Goal: Task Accomplishment & Management: Manage account settings

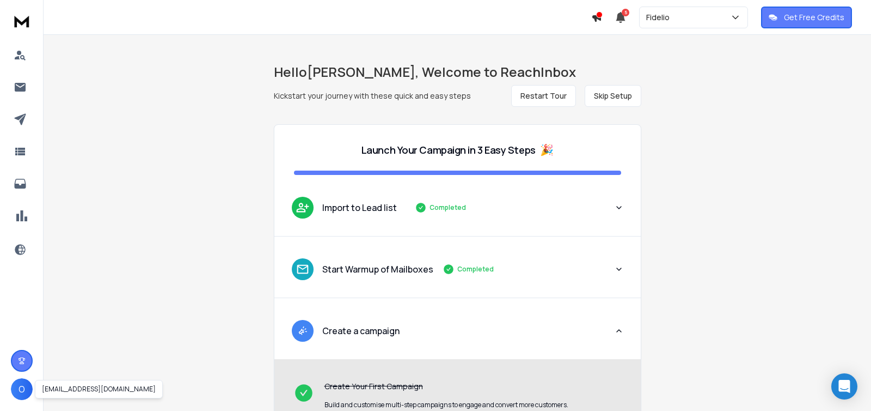
click at [24, 384] on span "O" at bounding box center [22, 389] width 22 height 22
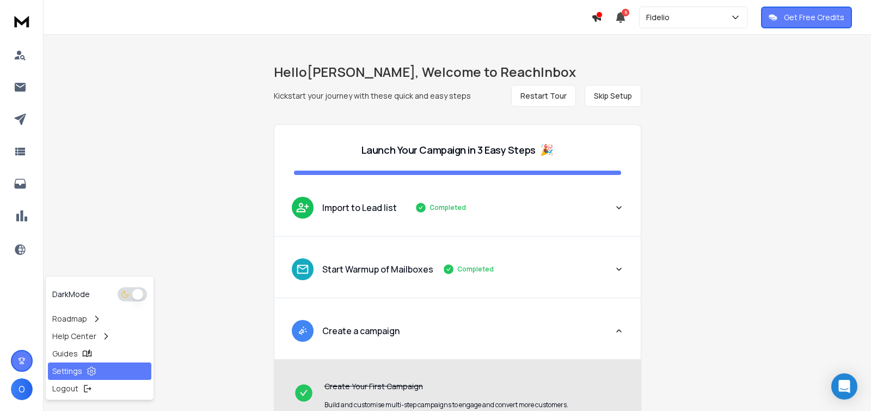
click at [69, 367] on p "Settings" at bounding box center [67, 370] width 30 height 11
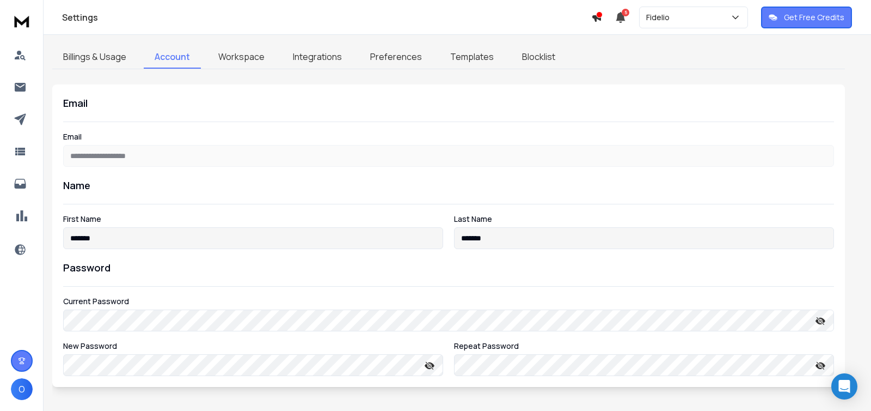
click at [232, 54] on link "Workspace" at bounding box center [241, 57] width 68 height 23
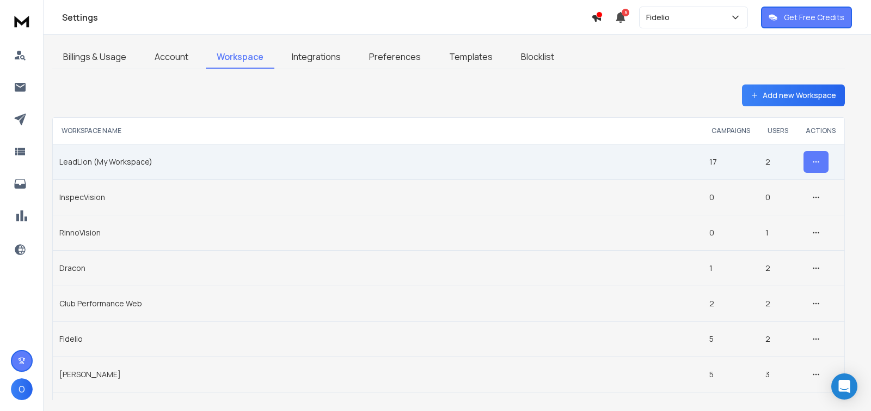
click at [820, 159] on button "button" at bounding box center [816, 162] width 25 height 22
click at [804, 185] on p "Edit Workspace" at bounding box center [794, 186] width 57 height 11
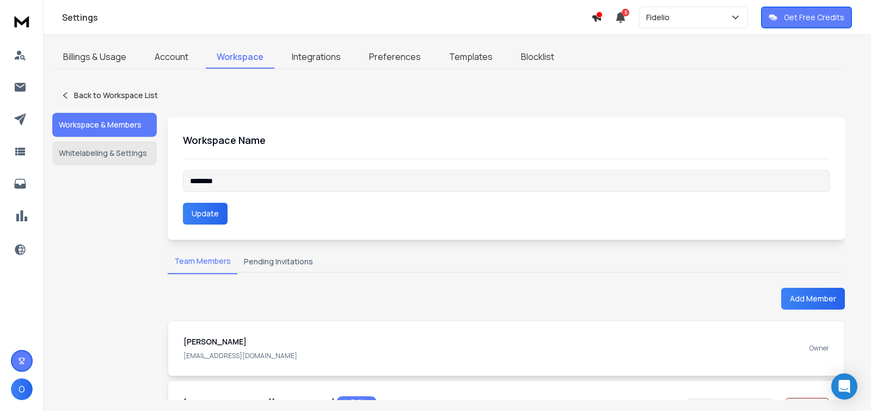
scroll to position [98, 0]
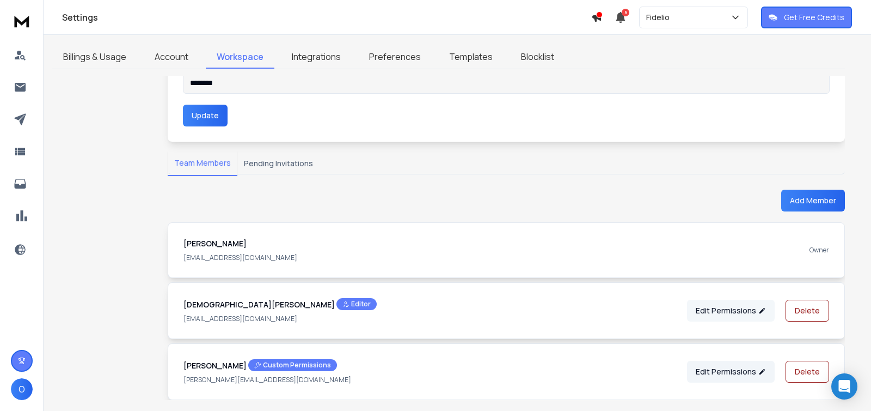
click at [727, 309] on button "Edit Permissions" at bounding box center [731, 311] width 88 height 22
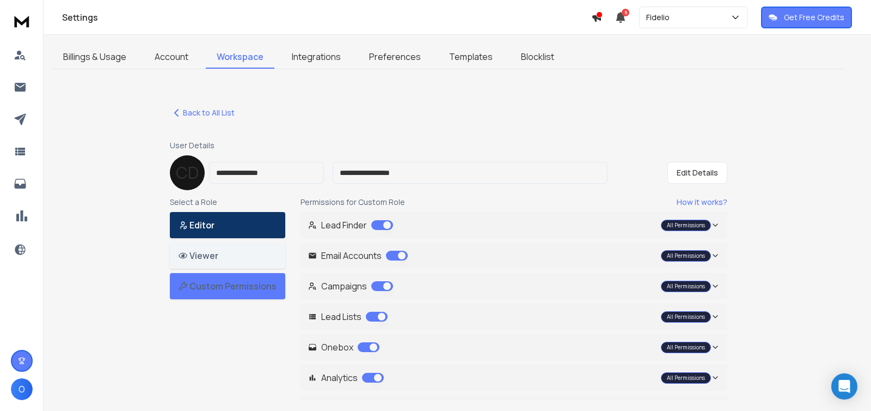
click at [218, 277] on div "Custom Permissions" at bounding box center [227, 286] width 115 height 26
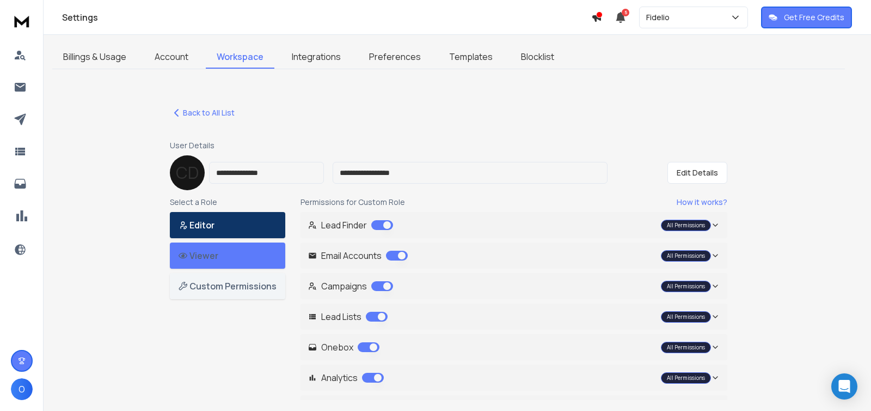
click at [222, 260] on p "Viewer" at bounding box center [228, 255] width 98 height 13
click at [187, 260] on button "Viewer" at bounding box center [182, 255] width 9 height 27
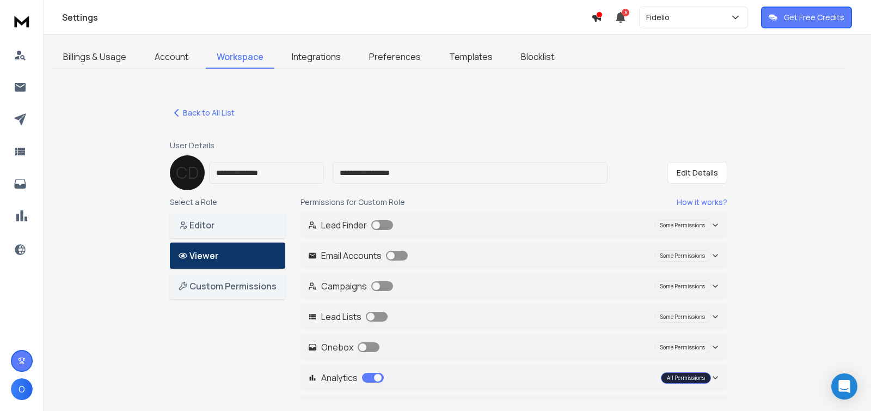
click at [376, 225] on button "button" at bounding box center [382, 225] width 22 height 10
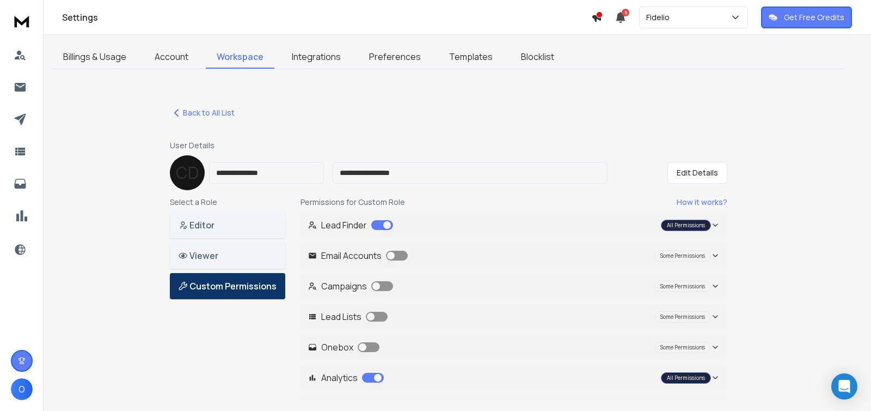
click at [395, 249] on p "Email Accounts" at bounding box center [358, 255] width 100 height 13
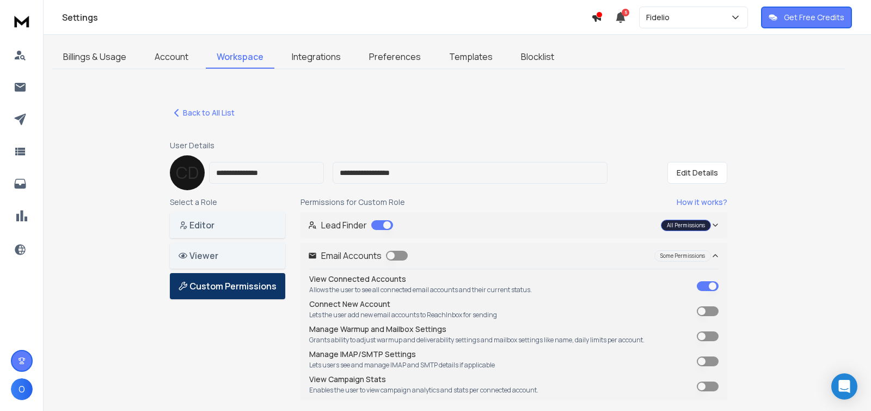
scroll to position [103, 0]
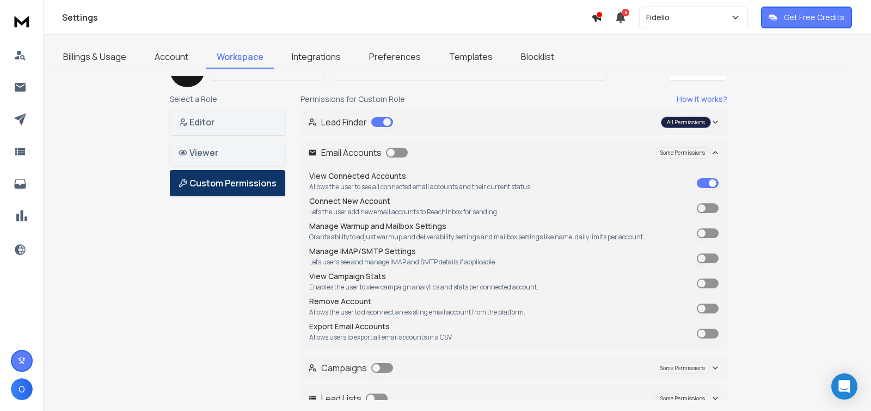
click at [389, 154] on button "button" at bounding box center [397, 153] width 22 height 10
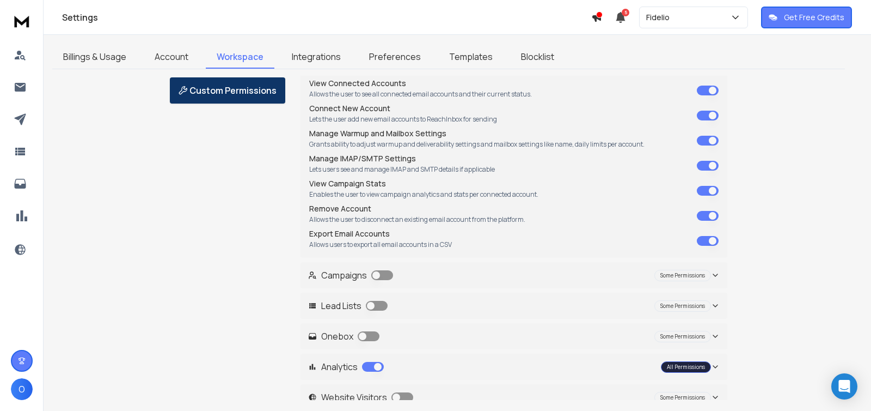
scroll to position [228, 0]
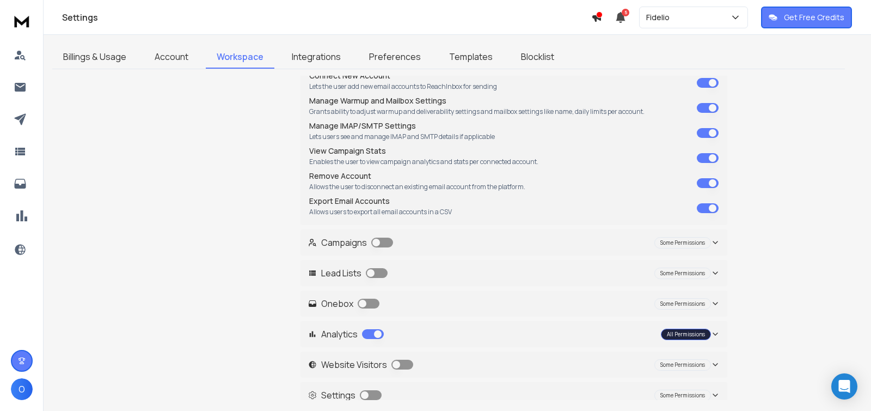
click at [386, 240] on button "button" at bounding box center [382, 242] width 22 height 10
click at [376, 271] on button "button" at bounding box center [377, 273] width 22 height 10
click at [370, 304] on button "button" at bounding box center [369, 303] width 22 height 10
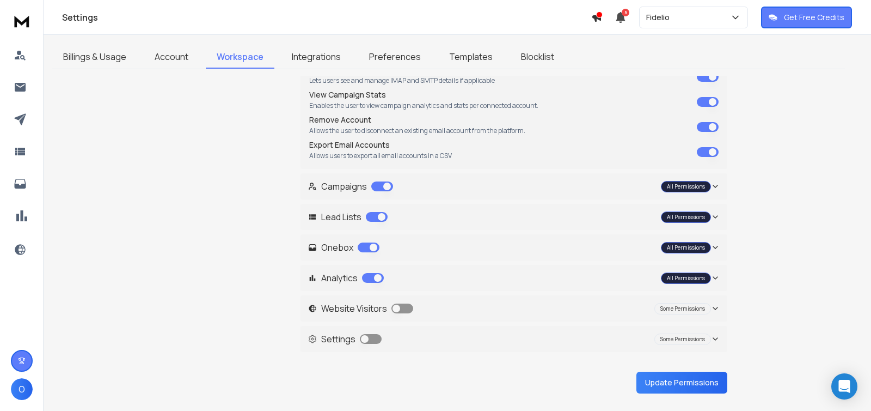
scroll to position [300, 0]
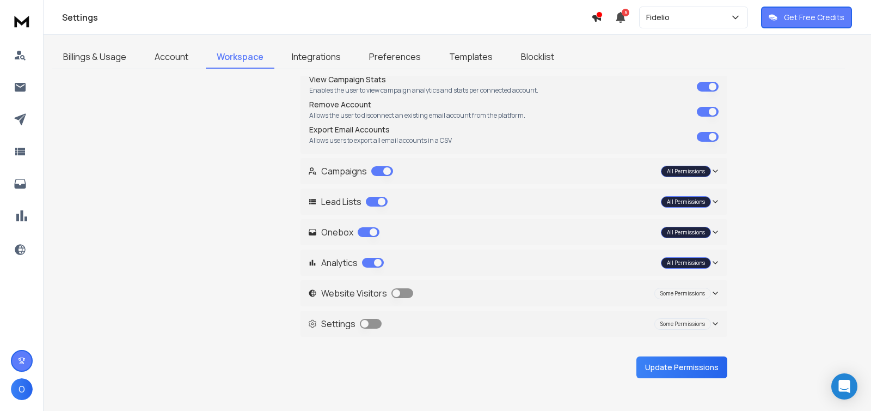
click at [399, 292] on button "button" at bounding box center [403, 293] width 22 height 10
click at [370, 317] on p "Settings" at bounding box center [345, 323] width 74 height 13
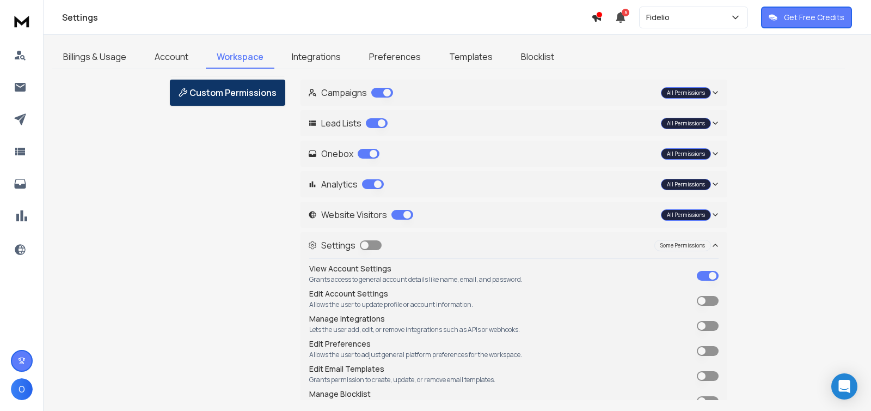
scroll to position [274, 0]
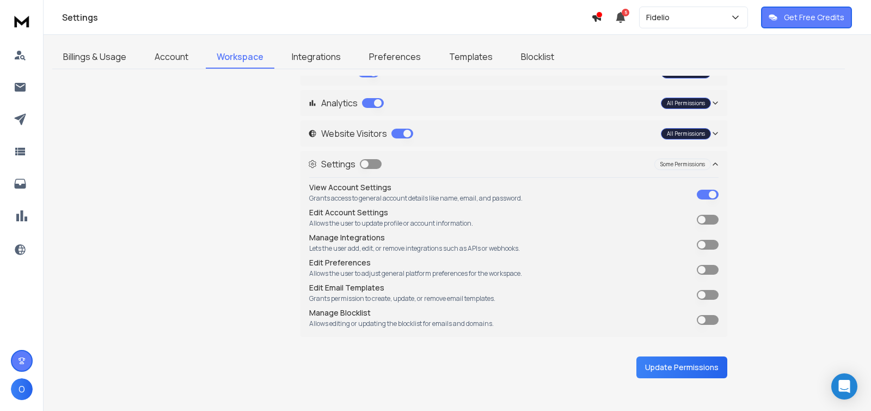
click at [707, 221] on button "Edit Account Settings" at bounding box center [708, 220] width 22 height 10
click at [704, 246] on button "Manage Integrations" at bounding box center [708, 245] width 22 height 10
click at [708, 271] on button "Edit Preferences" at bounding box center [708, 270] width 22 height 10
drag, startPoint x: 707, startPoint y: 295, endPoint x: 709, endPoint y: 312, distance: 16.9
click at [707, 295] on button "Edit Email Templates" at bounding box center [708, 295] width 22 height 10
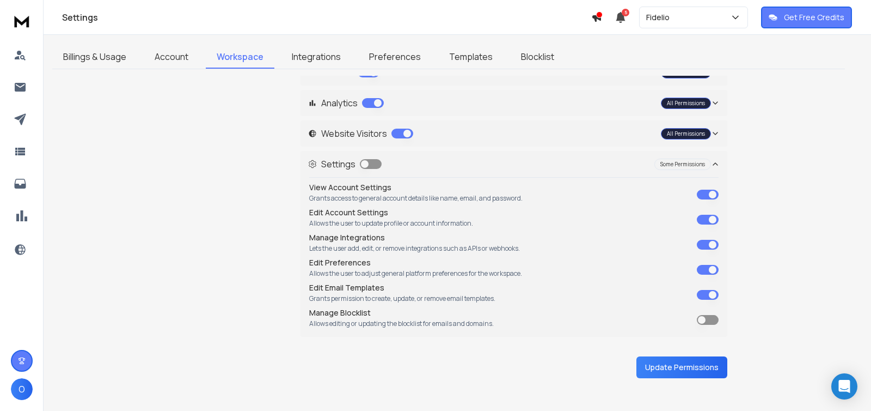
click at [709, 315] on button "Manage Blocklist" at bounding box center [708, 320] width 22 height 10
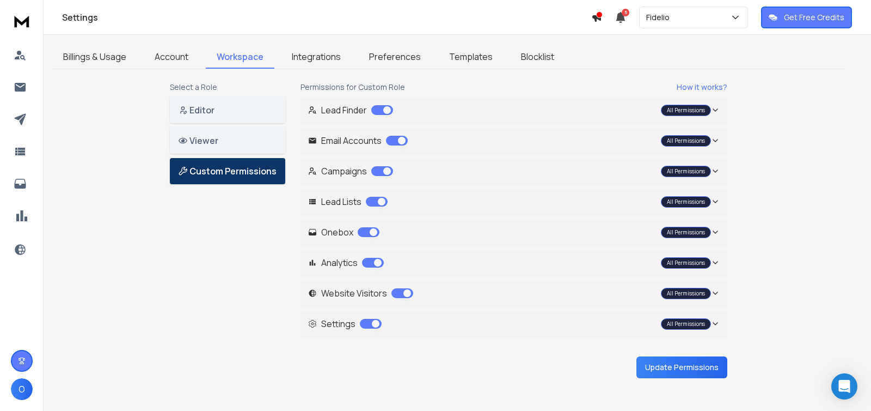
scroll to position [115, 0]
click at [701, 372] on button "Update Permissions" at bounding box center [682, 367] width 91 height 22
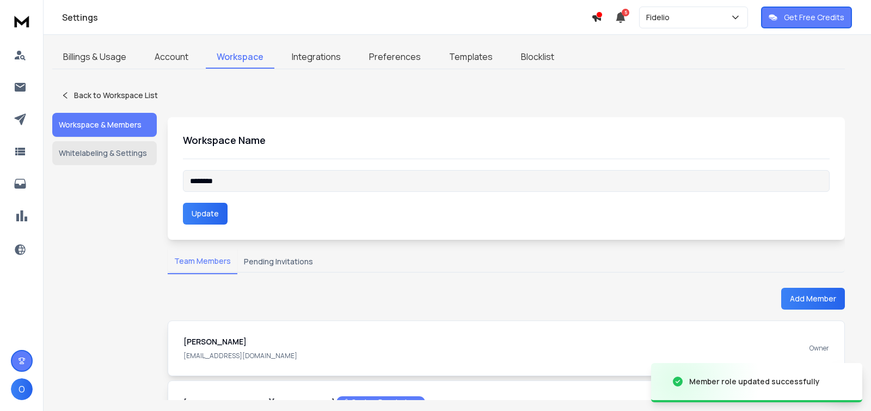
scroll to position [98, 0]
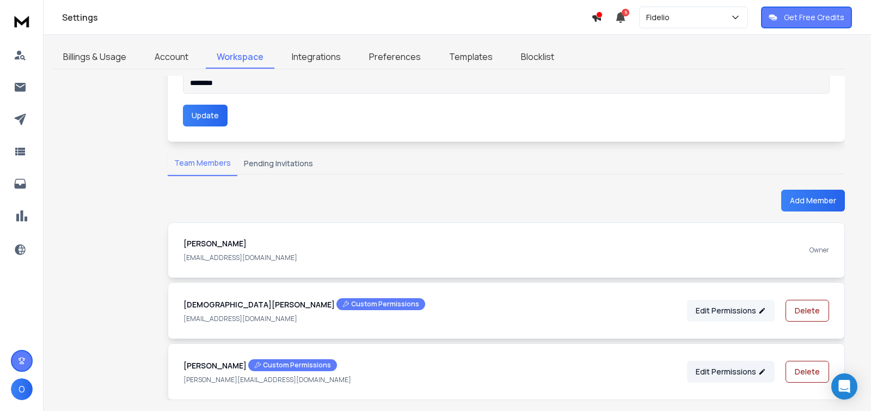
click at [732, 307] on button "Edit Permissions" at bounding box center [731, 311] width 88 height 22
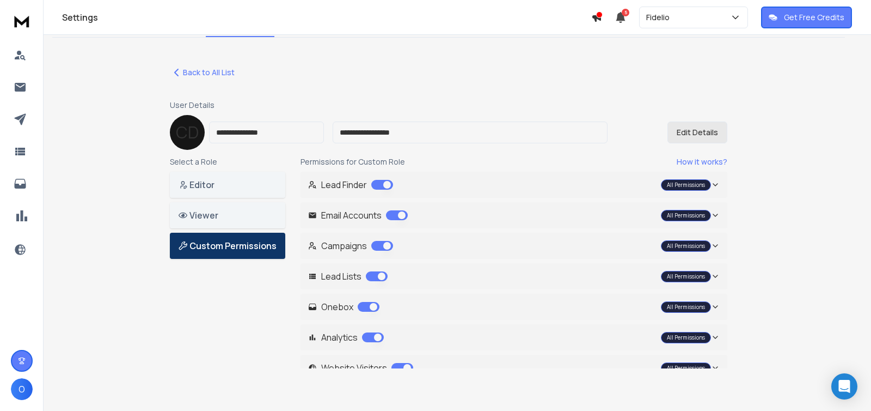
click at [687, 134] on button "Edit Details" at bounding box center [698, 132] width 60 height 22
click at [615, 142] on div "**********" at bounding box center [443, 132] width 468 height 22
click at [191, 74] on button "Back to All List" at bounding box center [202, 72] width 65 height 13
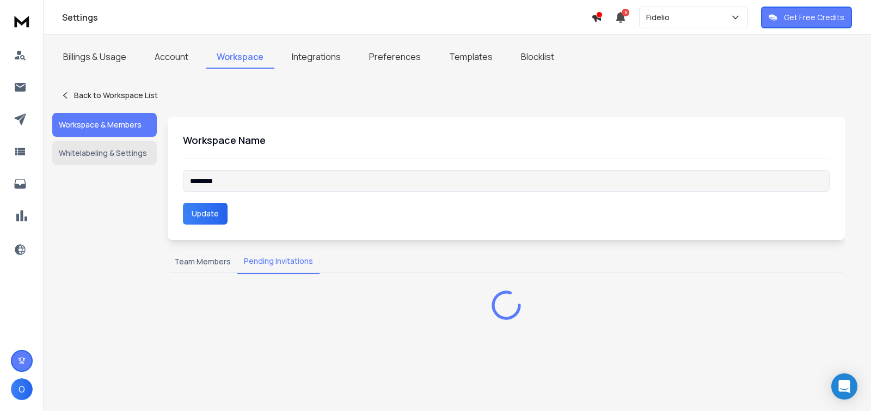
click at [276, 166] on div "Workspace Name ******** Update Team Members Pending Invitations" at bounding box center [506, 219] width 677 height 205
click at [220, 217] on button "Update" at bounding box center [205, 214] width 45 height 22
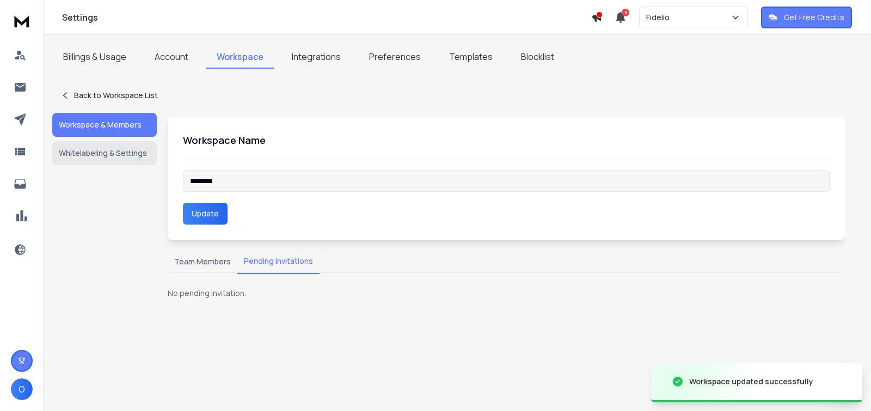
click at [89, 97] on p "Back to Workspace List" at bounding box center [116, 95] width 84 height 11
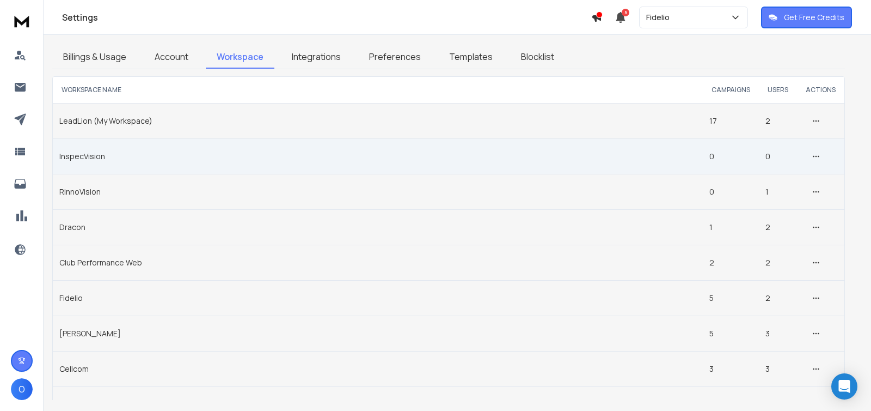
scroll to position [38, 0]
click at [821, 162] on button "button" at bounding box center [816, 160] width 25 height 22
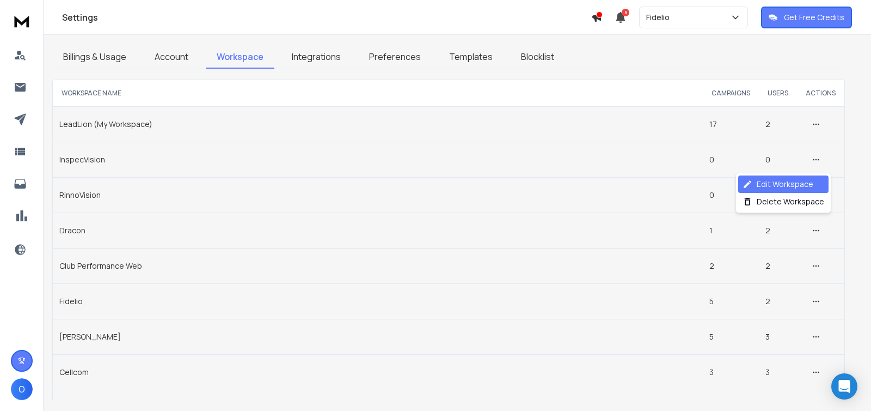
click at [795, 185] on p "Edit Workspace" at bounding box center [785, 184] width 57 height 11
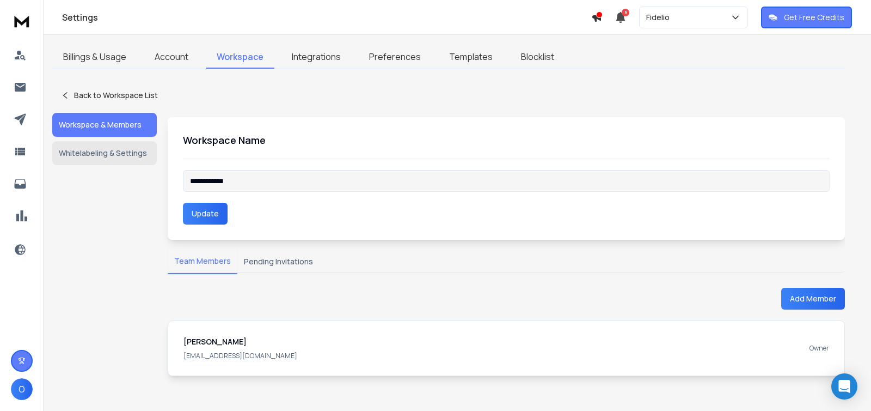
click at [799, 298] on button "Add Member" at bounding box center [813, 299] width 64 height 22
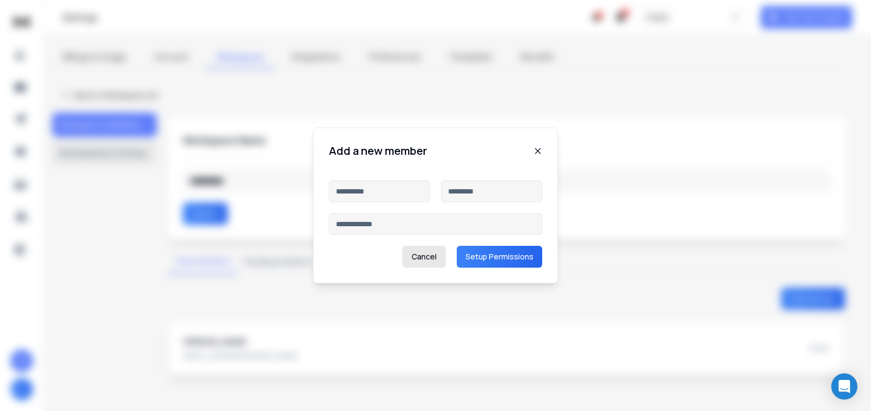
click at [436, 255] on button "Cancel" at bounding box center [424, 257] width 44 height 22
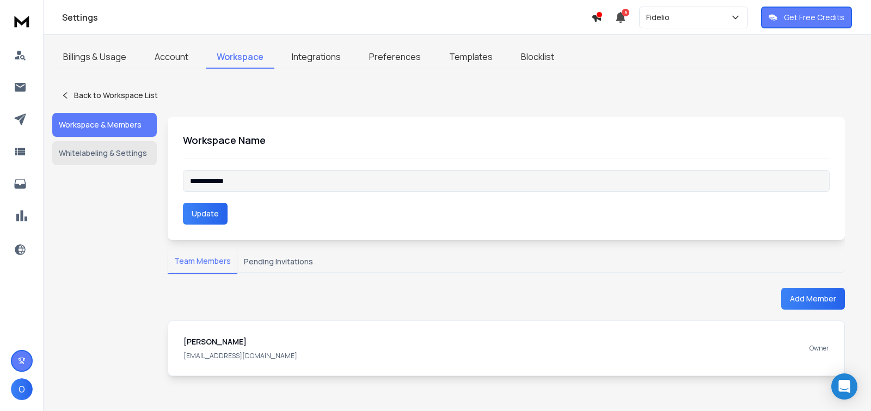
click at [131, 100] on p "Back to Workspace List" at bounding box center [116, 95] width 84 height 11
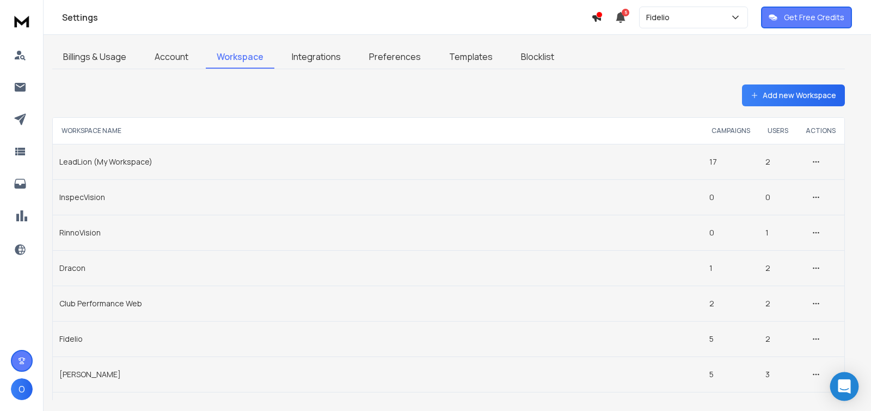
click at [843, 383] on icon "Open Intercom Messenger" at bounding box center [844, 386] width 13 height 14
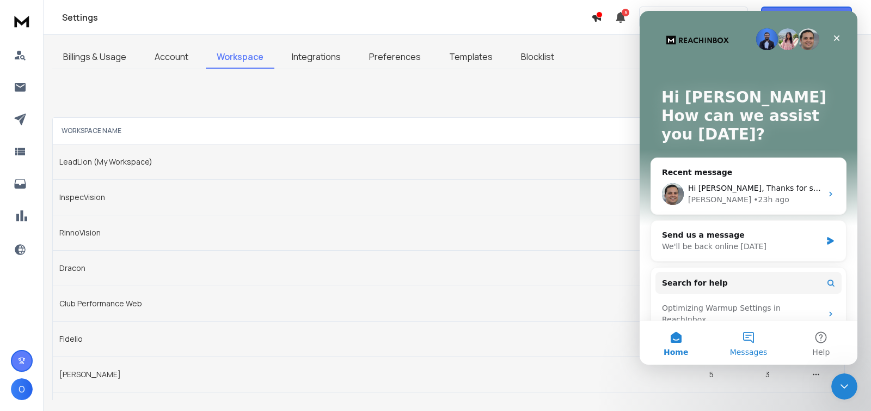
click at [744, 335] on button "Messages" at bounding box center [748, 343] width 72 height 44
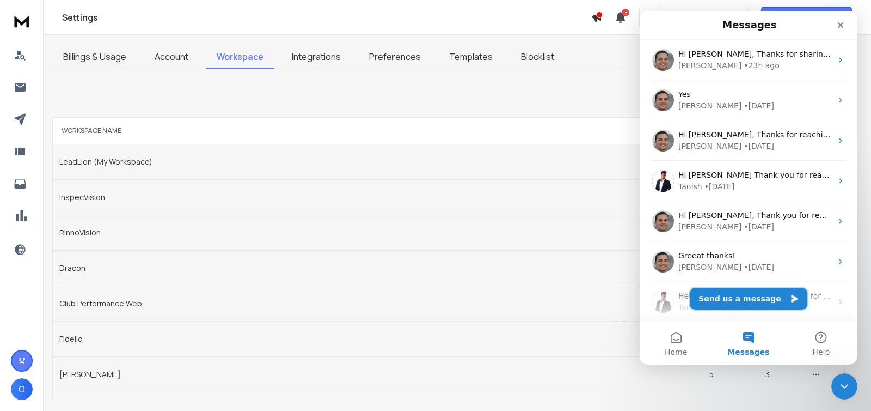
click at [744, 299] on button "Send us a message" at bounding box center [749, 299] width 118 height 22
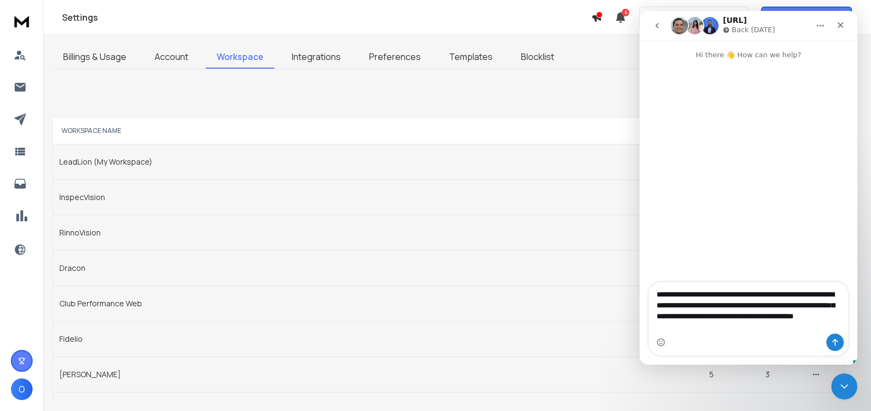
type textarea "**********"
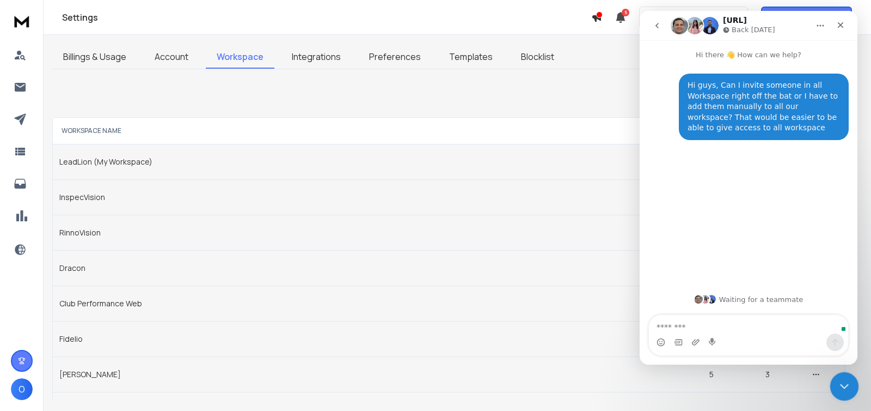
click at [848, 379] on icon "Close Intercom Messenger" at bounding box center [842, 384] width 13 height 13
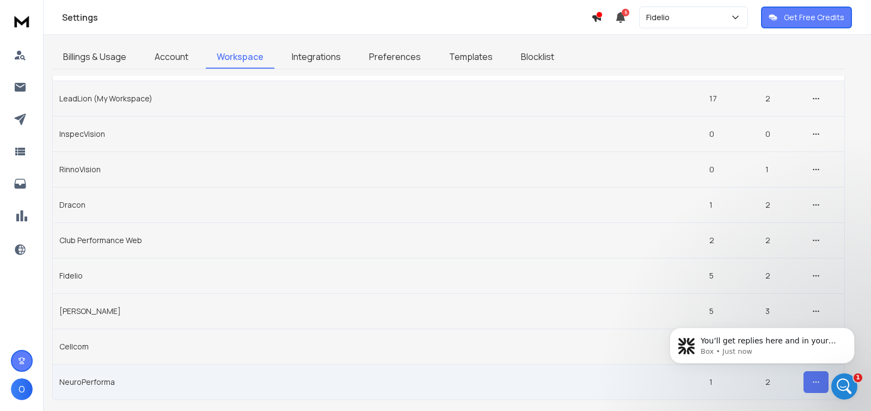
click at [818, 382] on icon "button" at bounding box center [817, 382] width 8 height 8
click at [625, 94] on td "LeadLion (My Workspace)" at bounding box center [378, 98] width 650 height 35
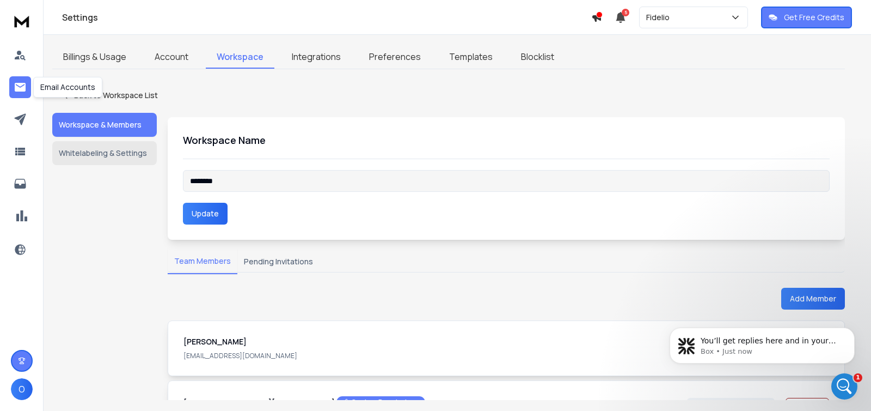
click at [23, 84] on icon at bounding box center [20, 87] width 11 height 9
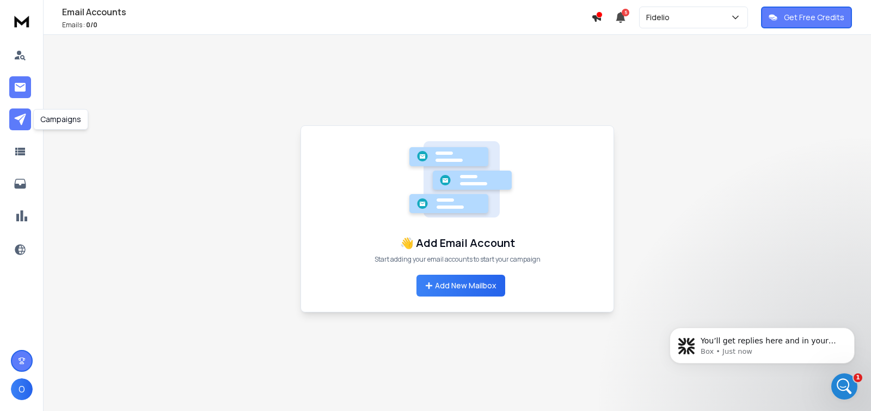
click at [21, 113] on icon at bounding box center [20, 119] width 13 height 13
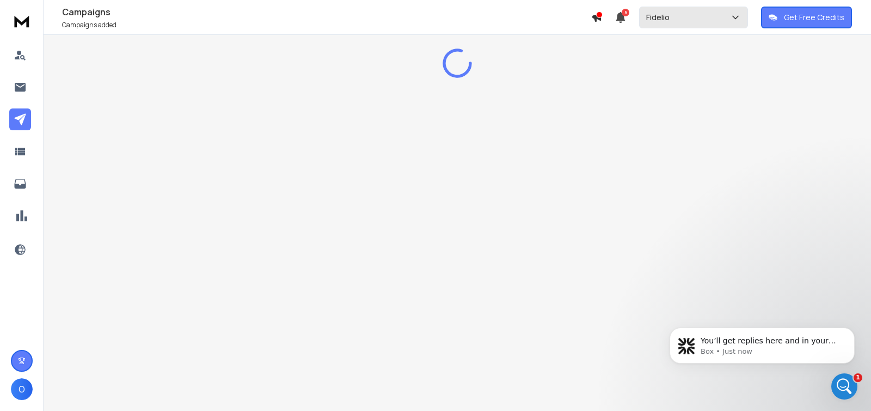
click at [676, 10] on button "Fidelio" at bounding box center [693, 18] width 109 height 22
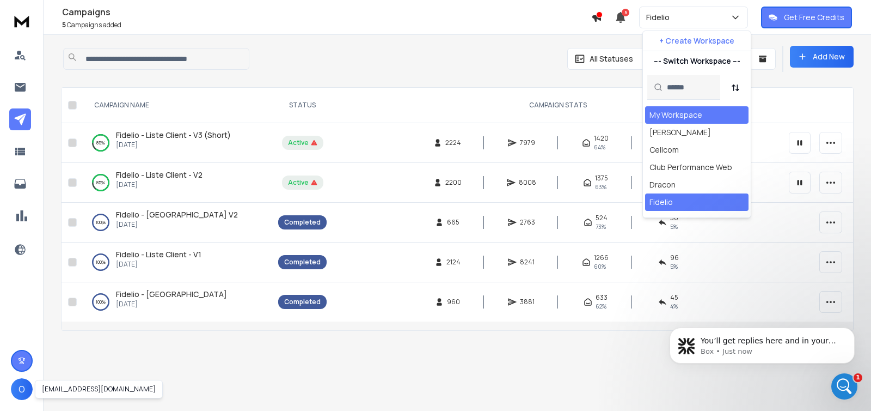
click at [25, 390] on span "O" at bounding box center [22, 389] width 22 height 22
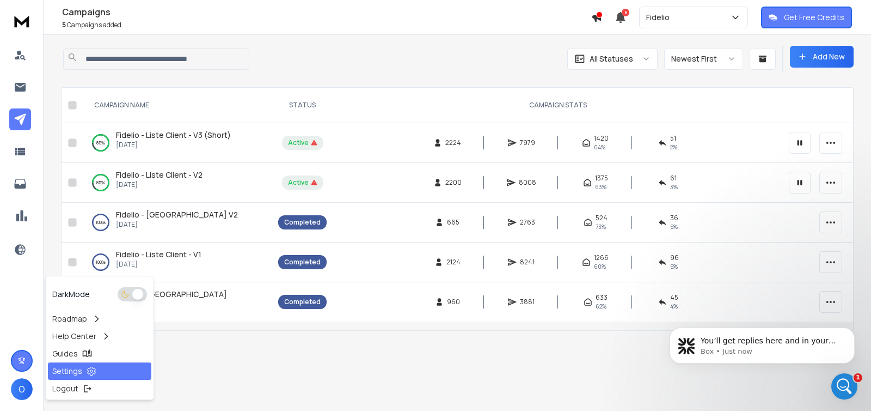
click at [83, 366] on div "Settings" at bounding box center [99, 370] width 103 height 17
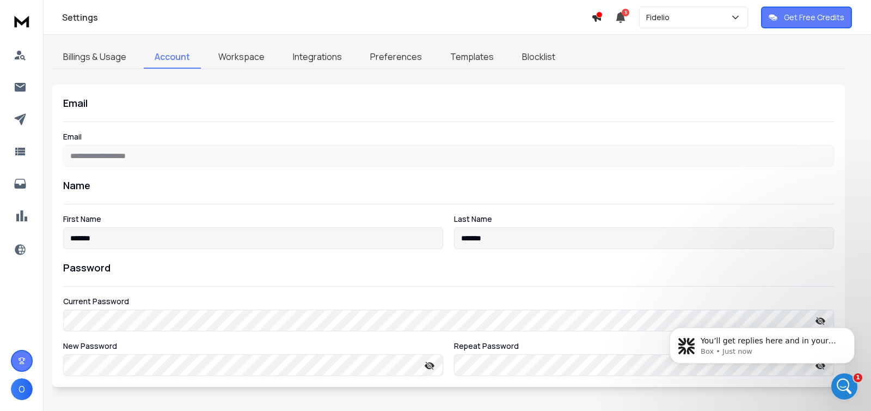
click at [230, 60] on link "Workspace" at bounding box center [241, 57] width 68 height 23
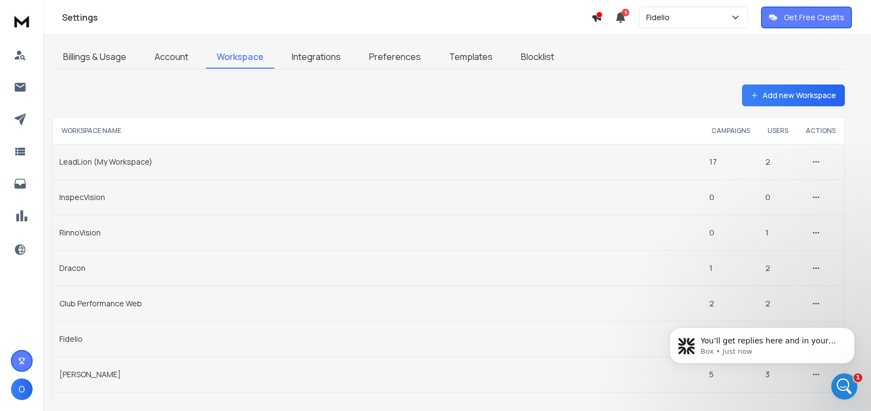
click at [324, 58] on link "Integrations" at bounding box center [316, 57] width 71 height 23
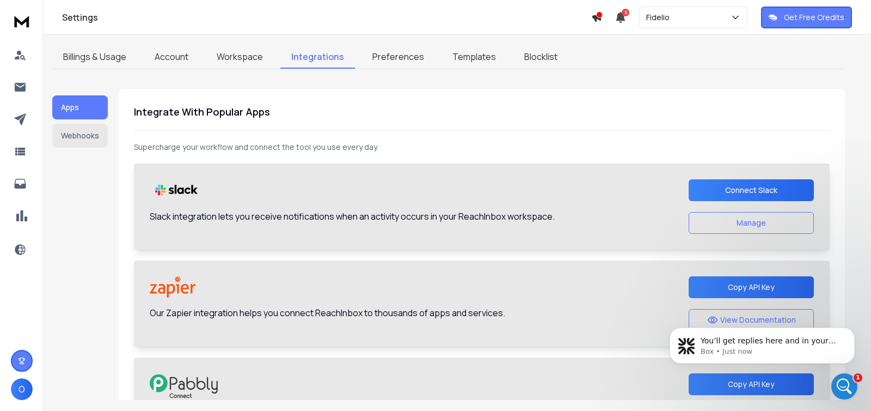
click at [395, 60] on link "Preferences" at bounding box center [399, 57] width 74 height 23
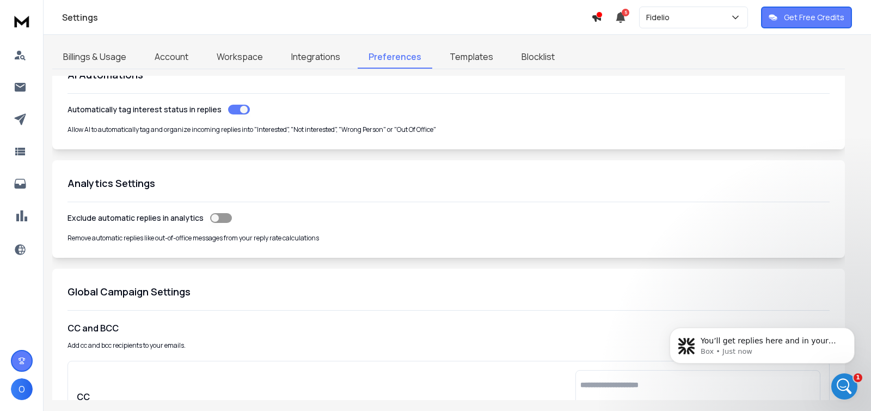
scroll to position [258, 0]
click at [221, 212] on button "Exclude automatic replies in analytics" at bounding box center [221, 217] width 22 height 10
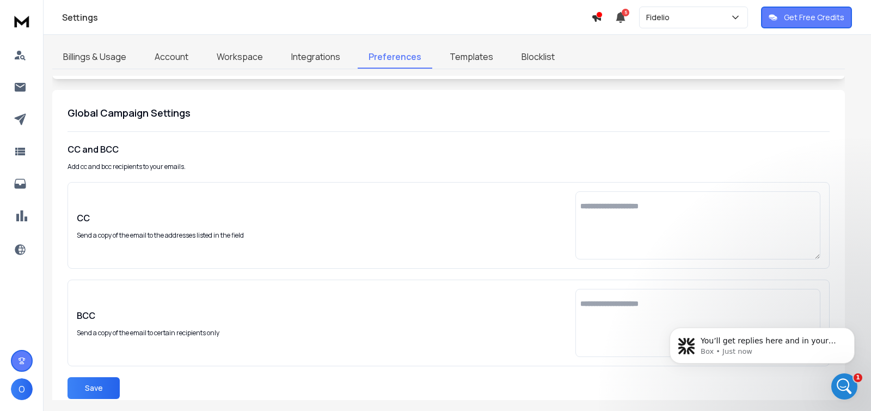
scroll to position [432, 0]
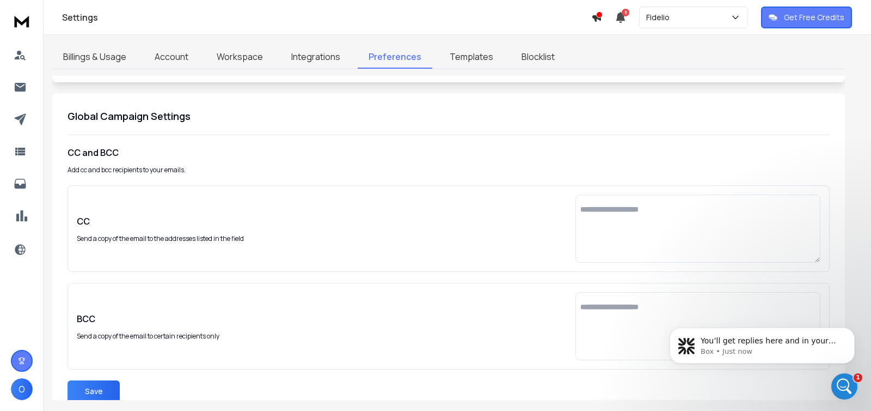
click at [82, 384] on button "Save" at bounding box center [94, 391] width 52 height 22
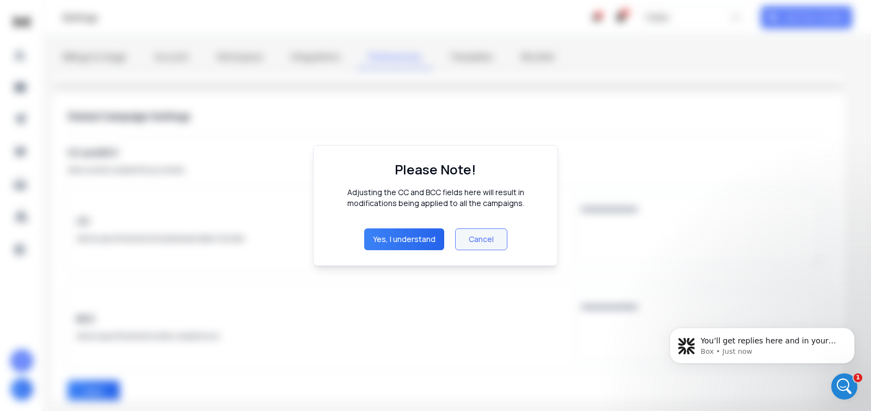
click at [490, 240] on button "Cancel" at bounding box center [481, 239] width 52 height 22
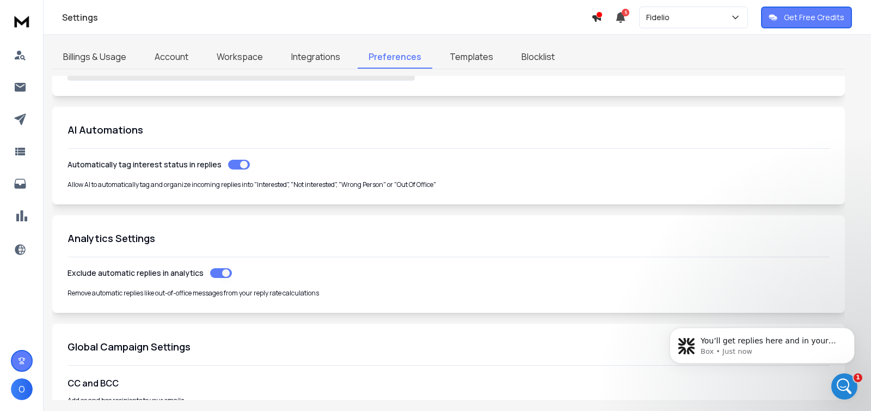
scroll to position [186, 0]
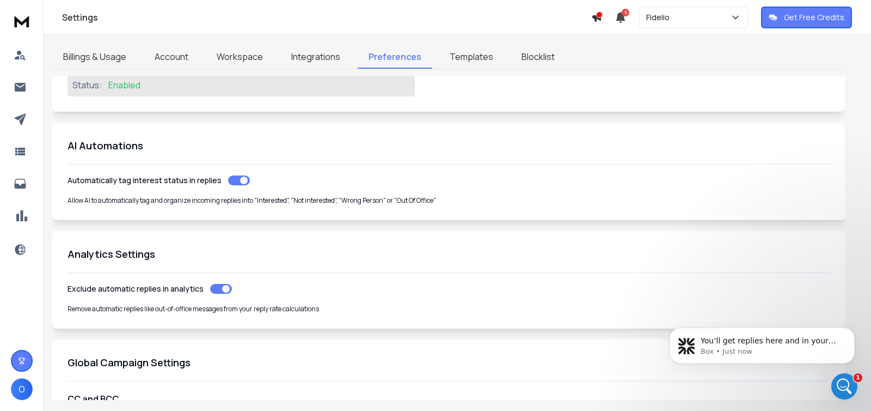
click at [222, 278] on div "Analytics Settings Exclude automatic replies in analytics Remove automatic repl…" at bounding box center [449, 279] width 762 height 67
click at [222, 282] on div "Analytics Settings Exclude automatic replies in analytics Remove automatic repl…" at bounding box center [449, 279] width 762 height 67
click at [222, 286] on button "Exclude automatic replies in analytics" at bounding box center [221, 289] width 22 height 10
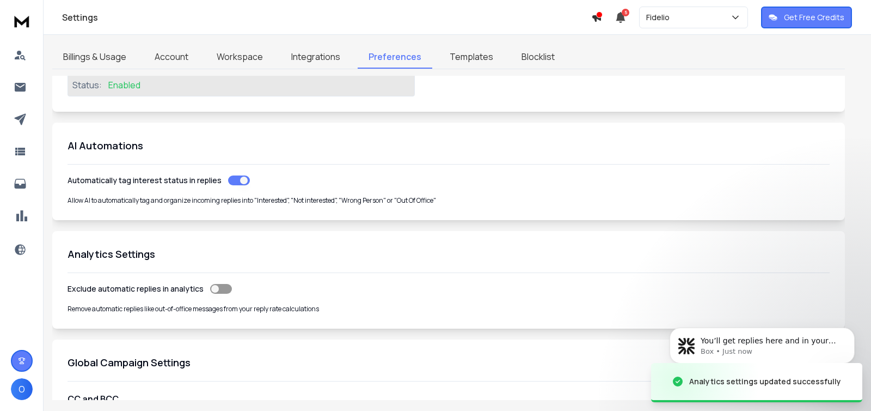
click at [222, 286] on button "Exclude automatic replies in analytics" at bounding box center [221, 289] width 22 height 10
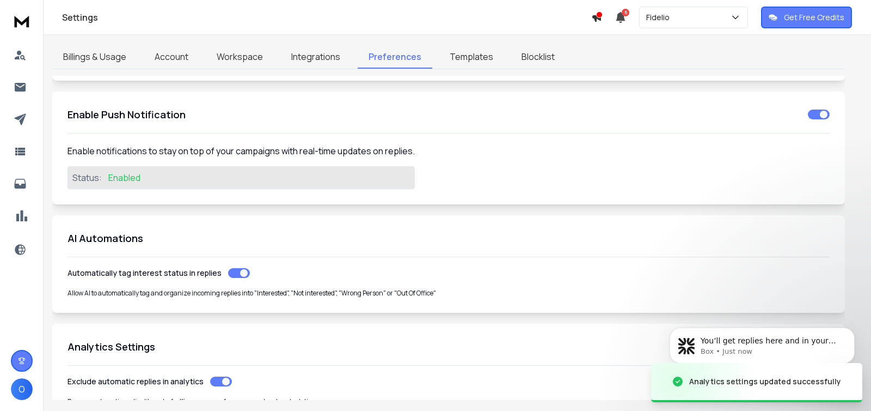
scroll to position [0, 0]
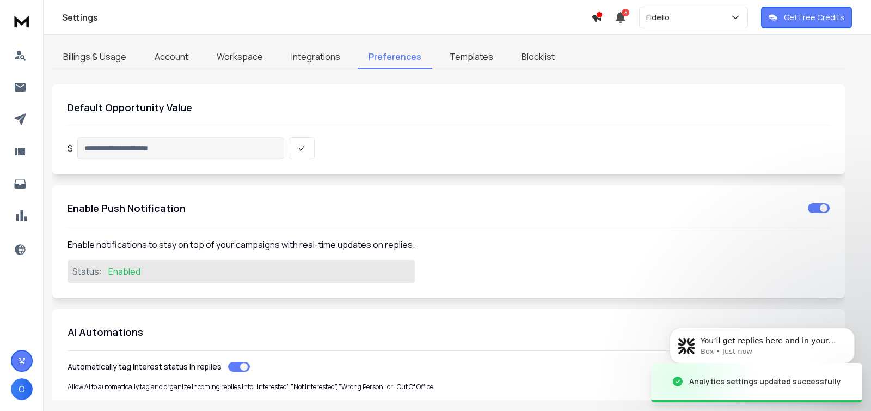
click at [450, 54] on link "Templates" at bounding box center [471, 57] width 65 height 23
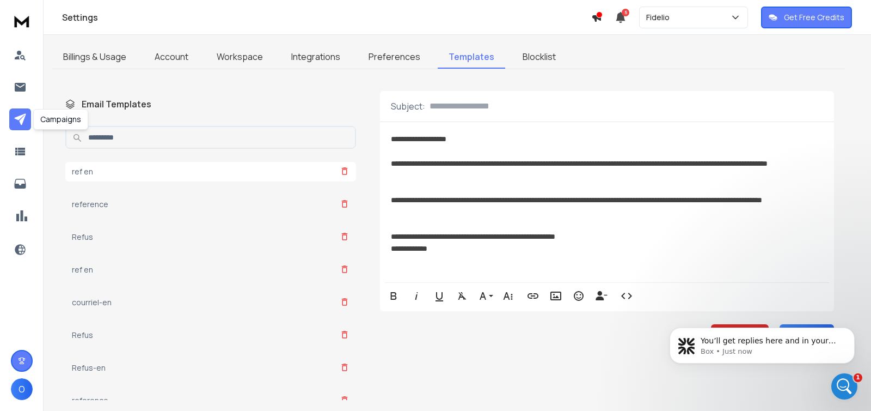
click at [19, 112] on link at bounding box center [20, 119] width 22 height 22
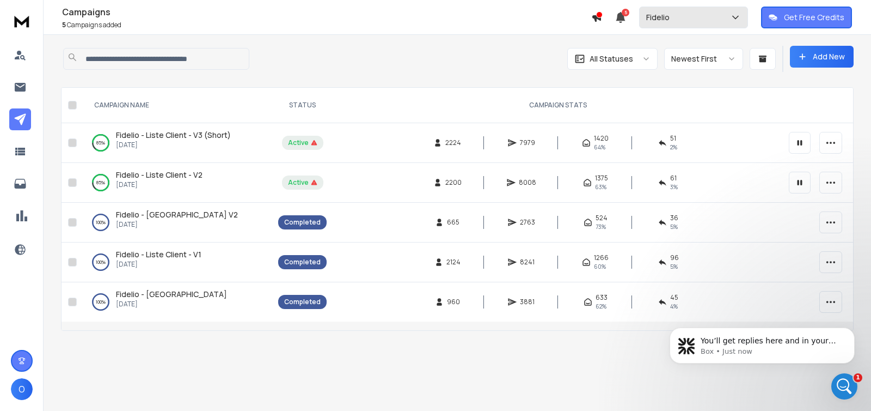
click at [669, 21] on p "Fidelio" at bounding box center [660, 17] width 28 height 11
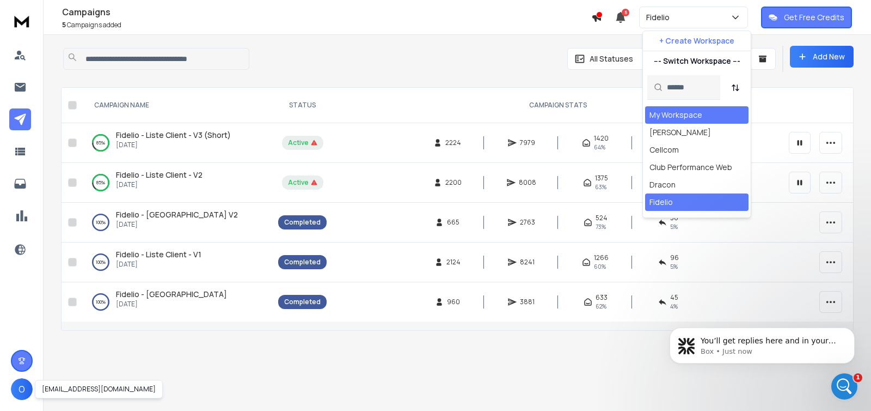
click at [21, 382] on span "O" at bounding box center [22, 389] width 22 height 22
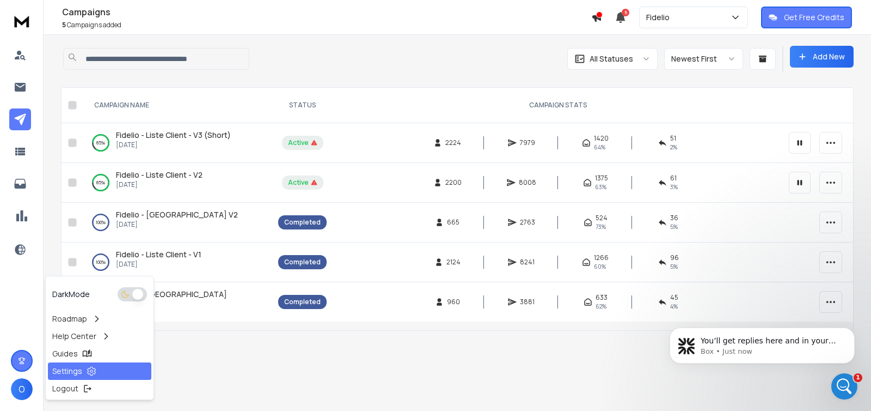
click at [76, 364] on div "Settings" at bounding box center [99, 370] width 103 height 17
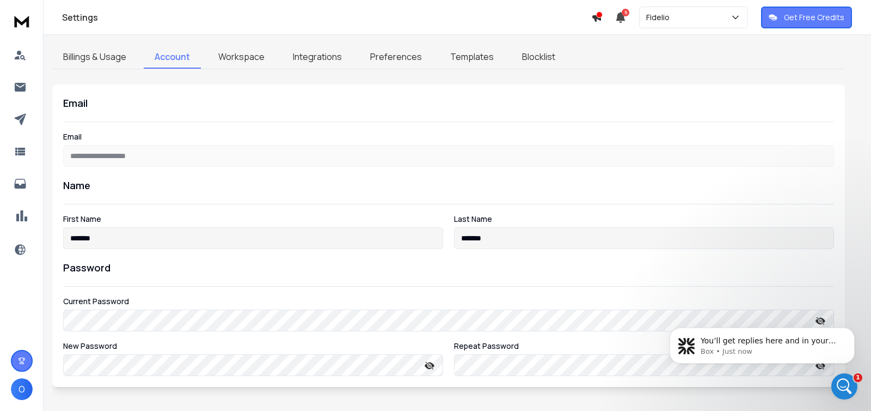
click at [98, 54] on link "Billings & Usage" at bounding box center [94, 57] width 85 height 23
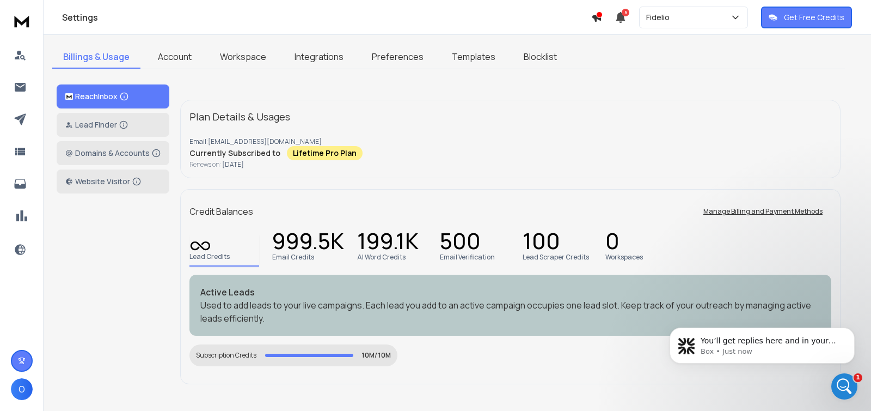
click at [182, 57] on link "Account" at bounding box center [175, 57] width 56 height 23
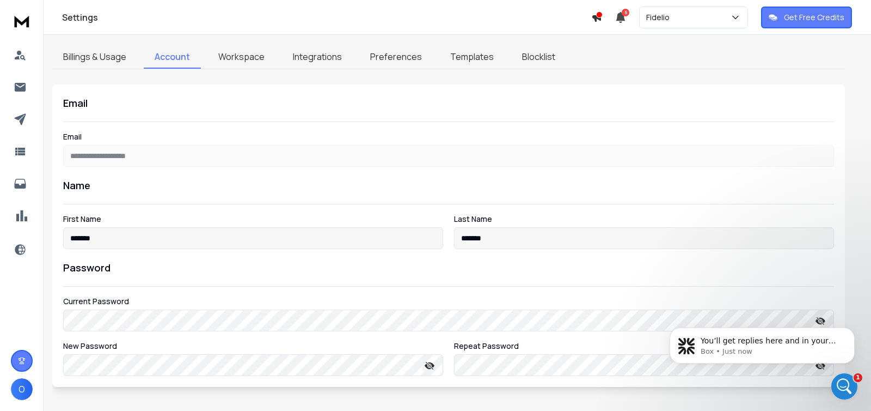
click at [238, 56] on link "Workspace" at bounding box center [241, 57] width 68 height 23
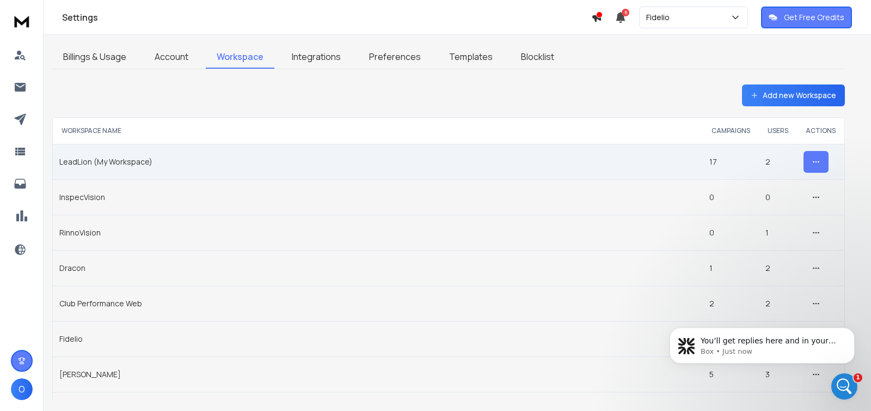
click at [810, 155] on button "button" at bounding box center [816, 162] width 25 height 22
click at [803, 181] on p "Edit Workspace" at bounding box center [794, 186] width 57 height 11
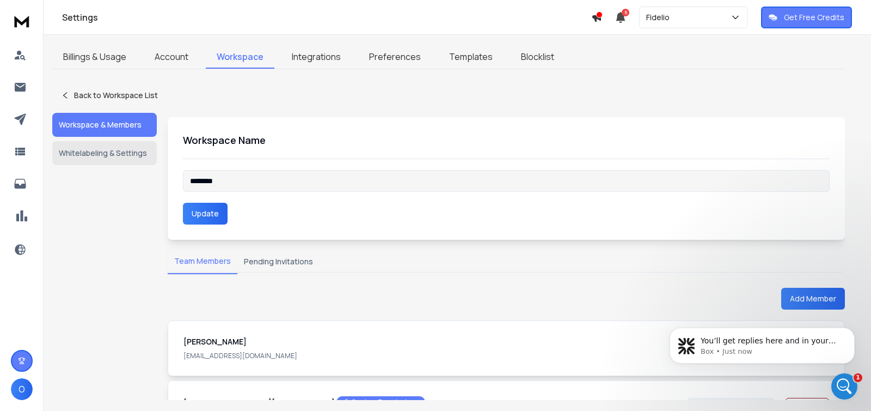
click at [257, 264] on button "Pending Invitations" at bounding box center [278, 261] width 82 height 24
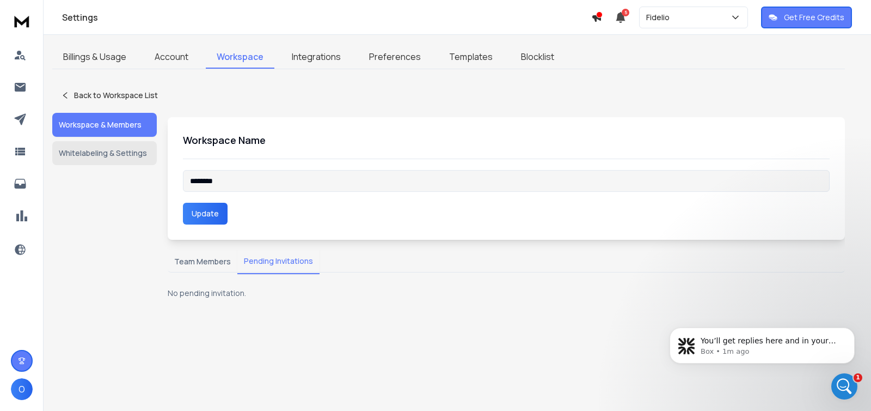
click at [216, 259] on button "Team Members" at bounding box center [203, 261] width 70 height 24
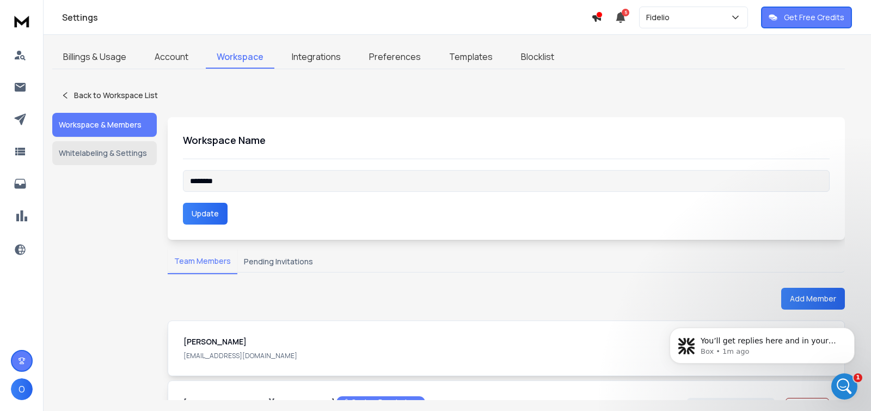
click at [131, 157] on button "Whitelabeling & Settings" at bounding box center [104, 153] width 105 height 24
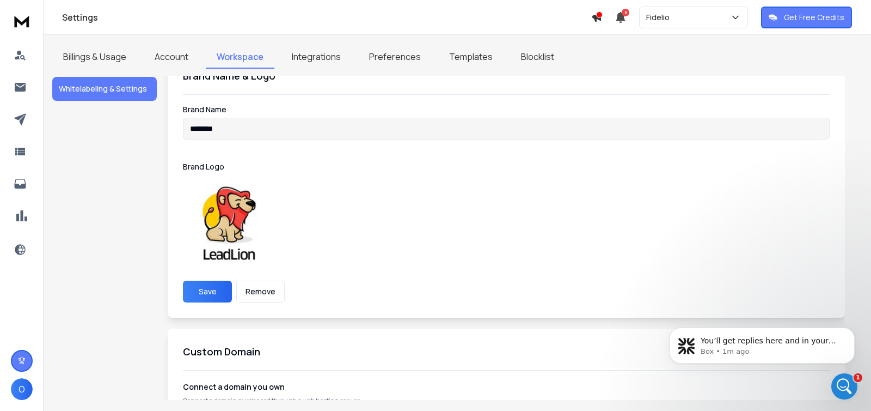
scroll to position [118, 0]
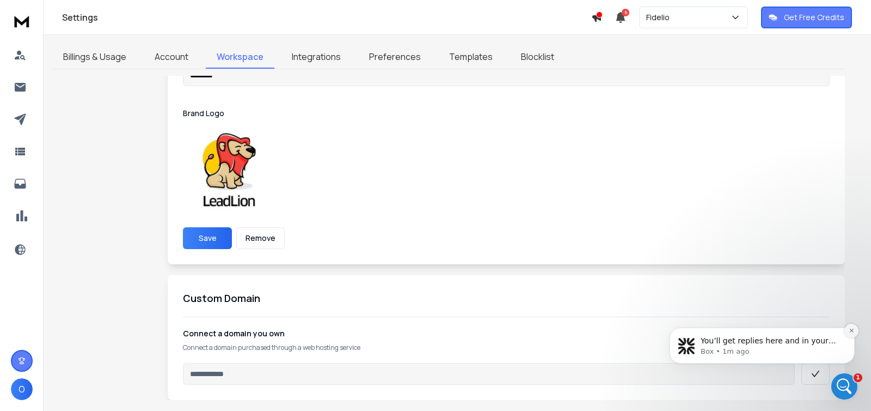
click at [855, 329] on button "Dismiss notification" at bounding box center [852, 330] width 14 height 14
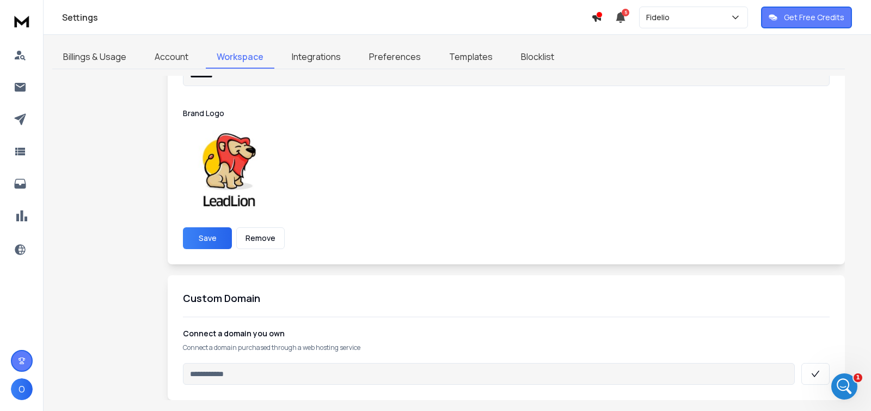
click at [325, 369] on input at bounding box center [489, 374] width 612 height 22
type input "*********"
click at [438, 228] on div "Save Remove" at bounding box center [506, 238] width 647 height 22
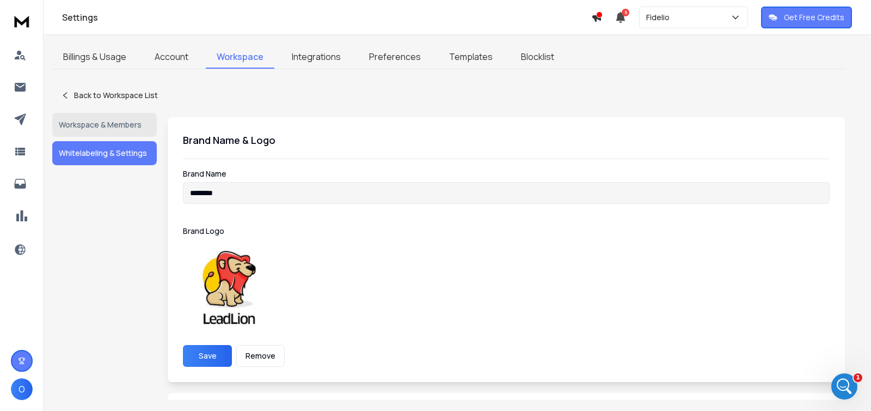
click at [111, 120] on button "Workspace & Members" at bounding box center [104, 125] width 105 height 24
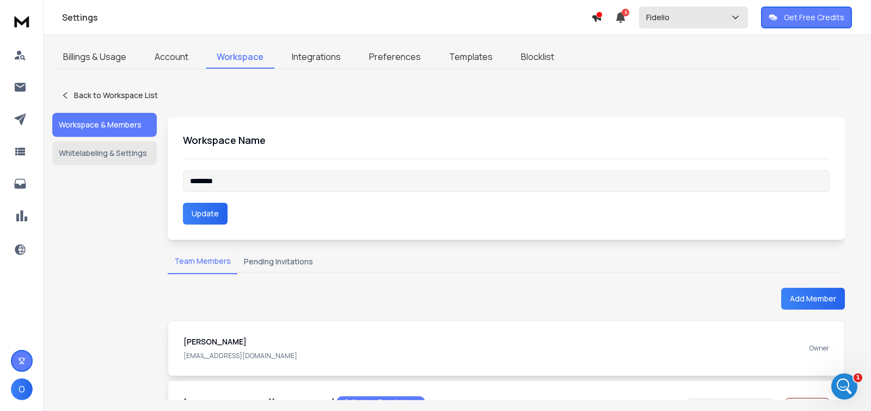
click at [720, 12] on div "Fidelio" at bounding box center [693, 17] width 95 height 11
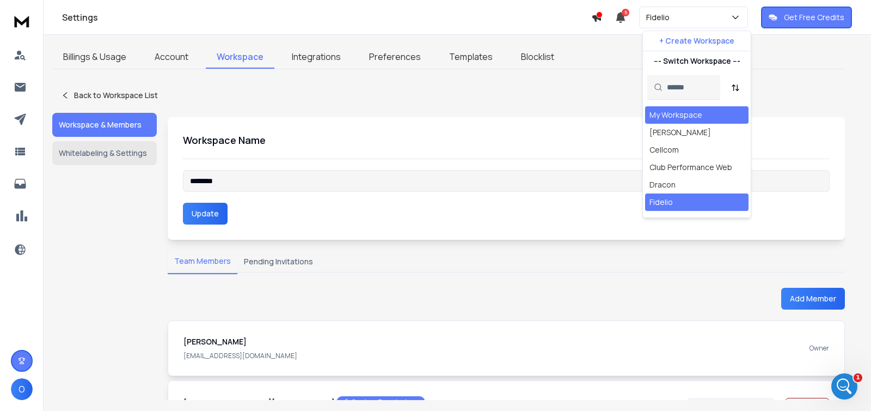
click at [593, 59] on div "Billings & Usage Account Workspace Integrations Preferences Templates Blocklist" at bounding box center [448, 57] width 793 height 23
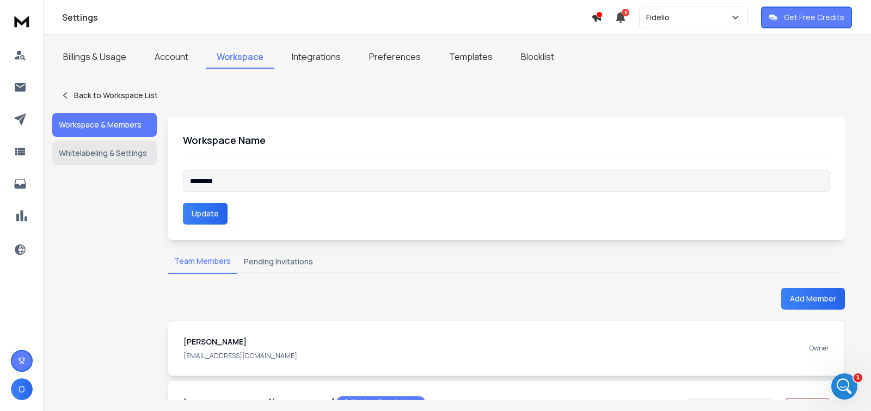
click at [465, 57] on link "Templates" at bounding box center [470, 57] width 65 height 23
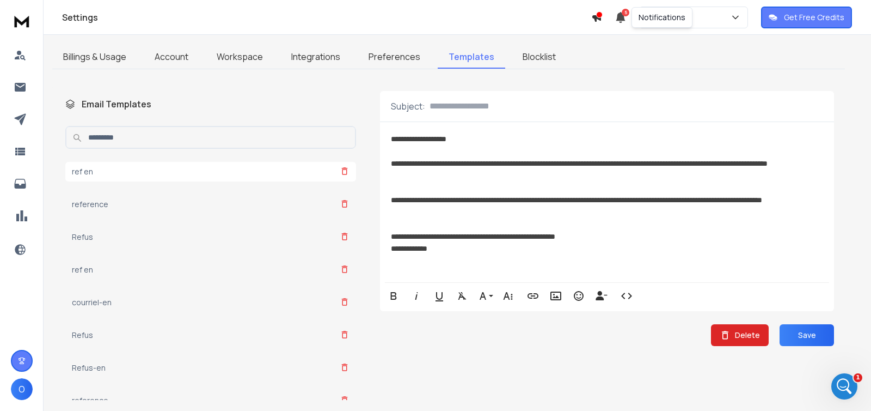
click at [625, 18] on icon at bounding box center [621, 16] width 10 height 11
click at [697, 20] on div "Fidelio" at bounding box center [693, 17] width 95 height 11
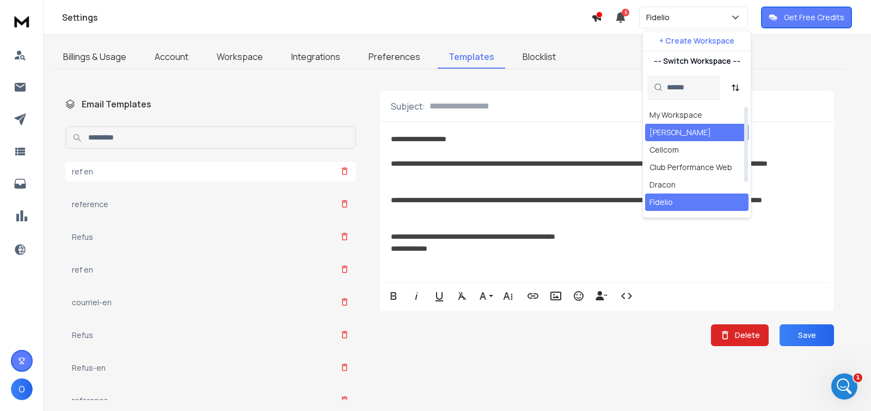
click at [685, 134] on div "[PERSON_NAME]" at bounding box center [696, 132] width 103 height 17
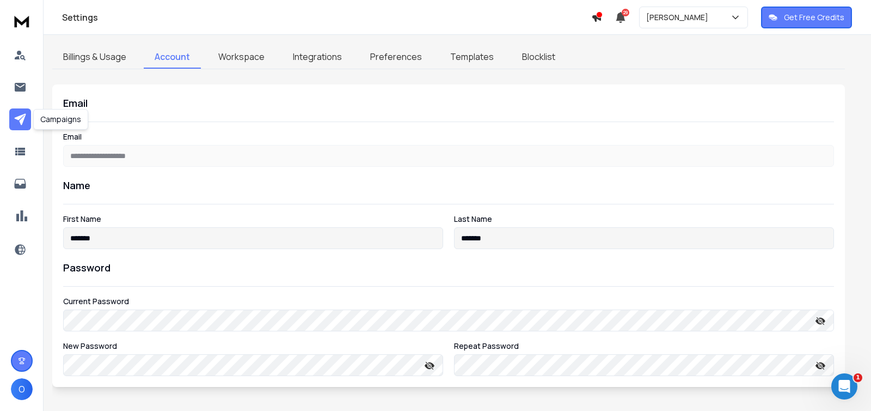
click at [22, 119] on icon at bounding box center [19, 118] width 11 height 11
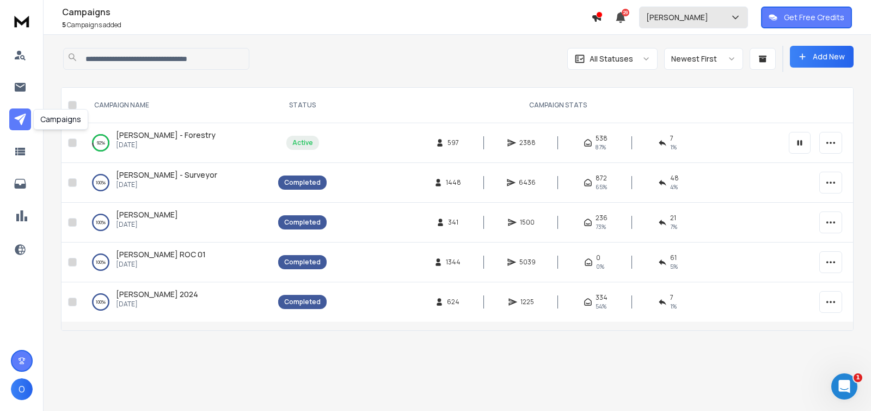
click at [692, 15] on div "[PERSON_NAME]" at bounding box center [693, 17] width 95 height 11
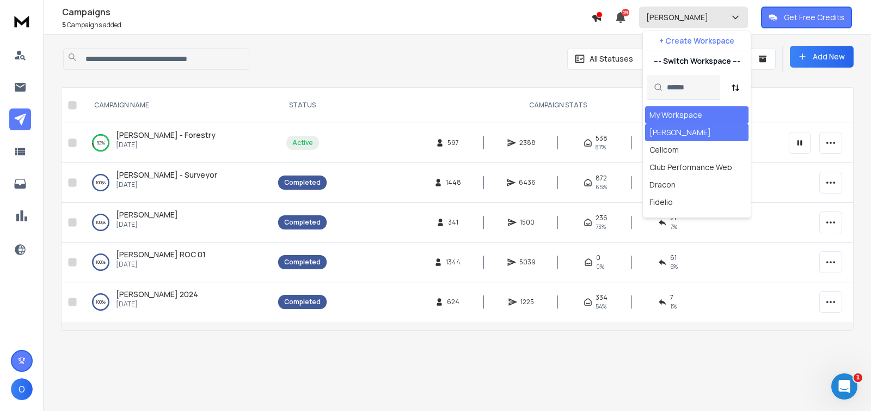
click at [692, 15] on div "[PERSON_NAME]" at bounding box center [693, 17] width 95 height 11
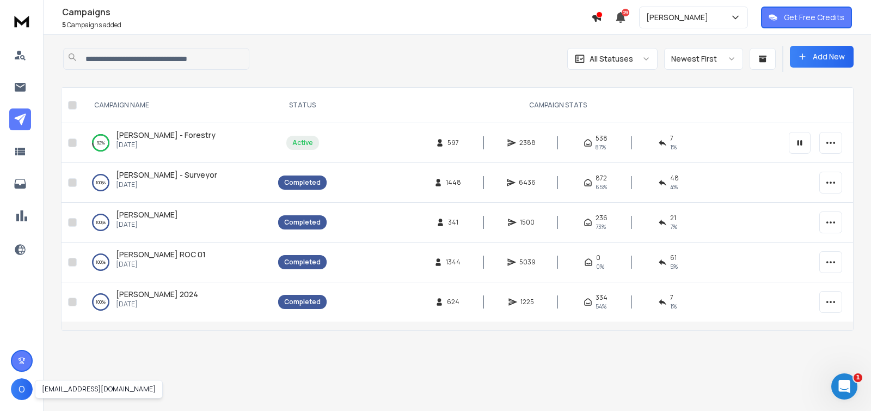
click at [27, 387] on span "O" at bounding box center [22, 389] width 22 height 22
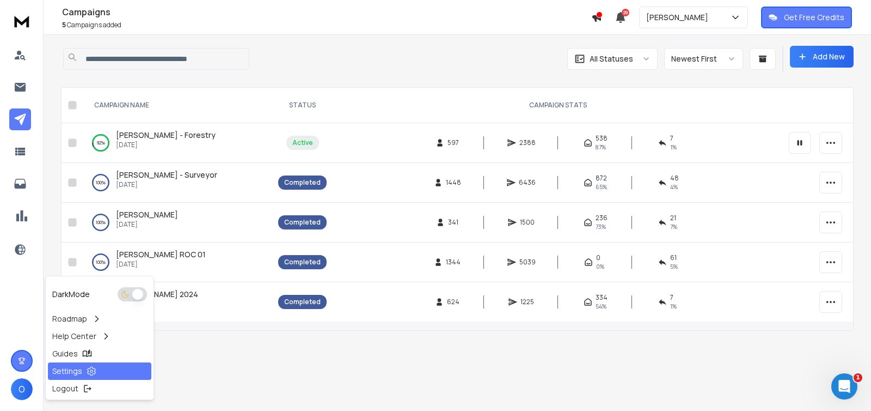
click at [71, 367] on p "Settings" at bounding box center [67, 370] width 30 height 11
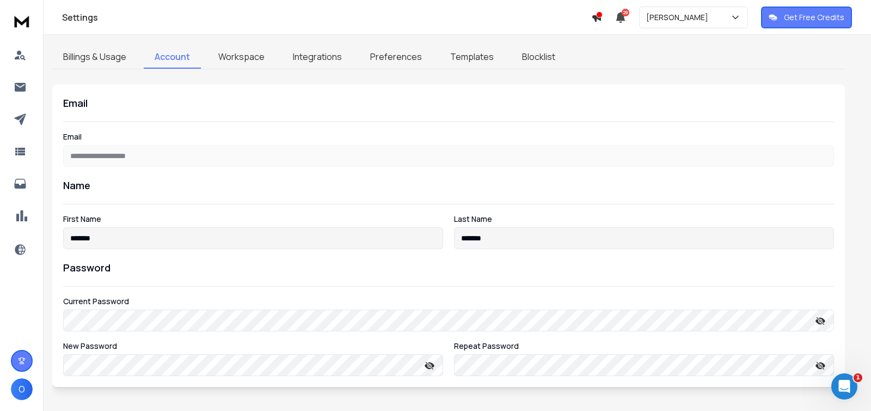
click at [224, 56] on link "Workspace" at bounding box center [241, 57] width 68 height 23
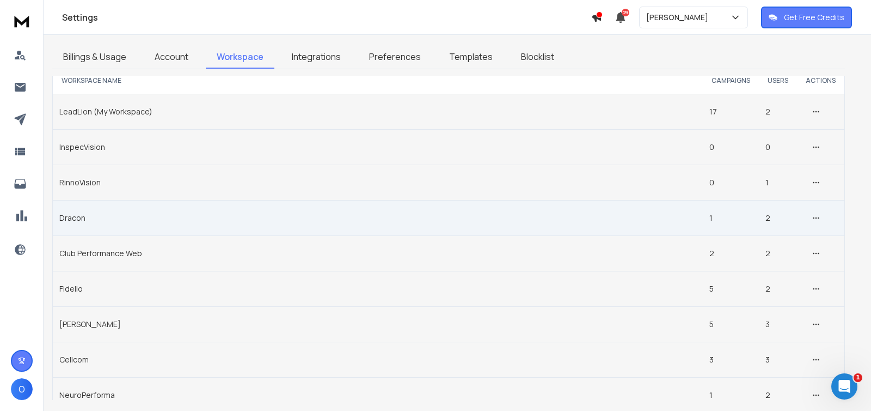
scroll to position [63, 0]
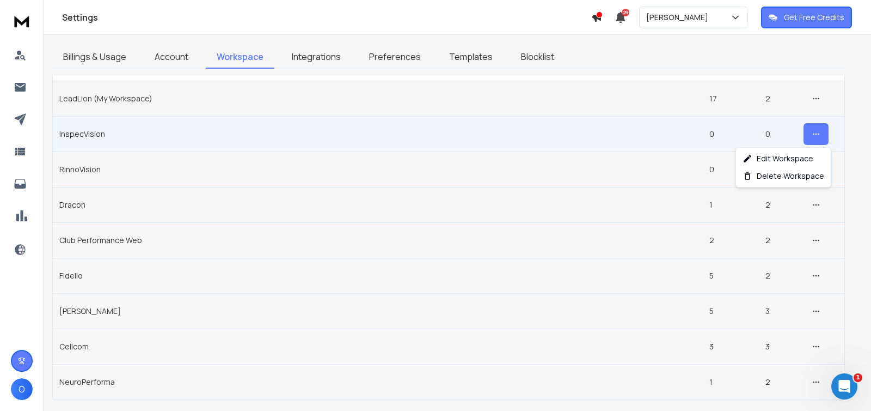
click at [815, 133] on icon "button" at bounding box center [816, 134] width 6 height 2
click at [793, 151] on div "Edit Workspace" at bounding box center [783, 158] width 90 height 17
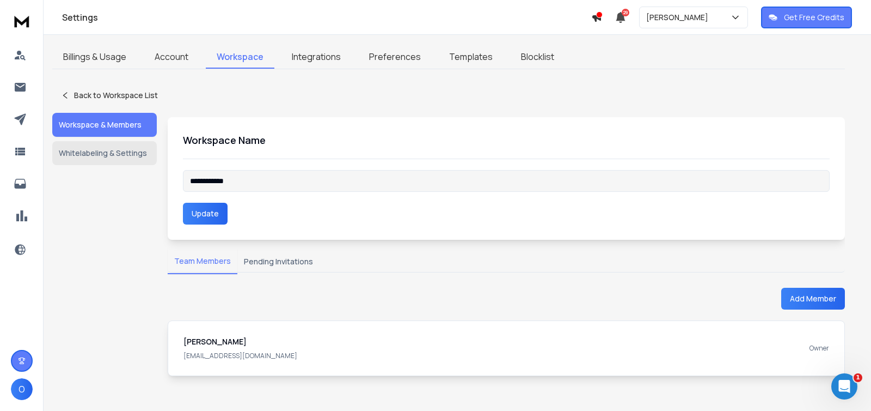
click at [807, 298] on button "Add Member" at bounding box center [813, 299] width 64 height 22
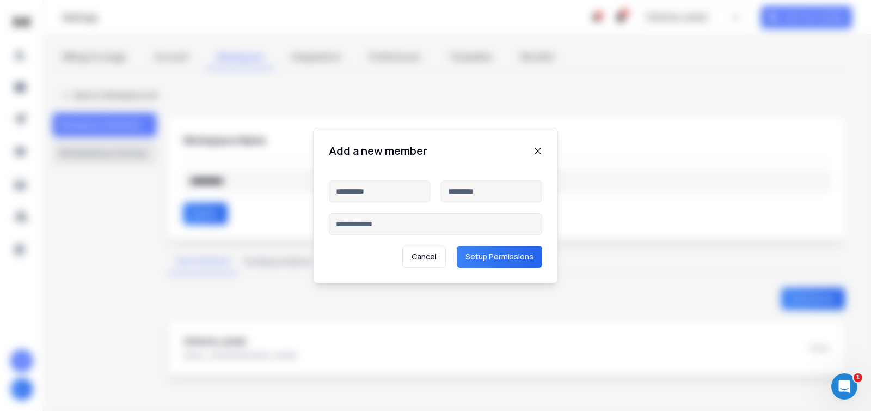
click at [360, 187] on input at bounding box center [379, 191] width 101 height 22
type input "*********"
type input "*****"
type input "**********"
click at [512, 264] on button "Setup Permissions" at bounding box center [500, 257] width 86 height 22
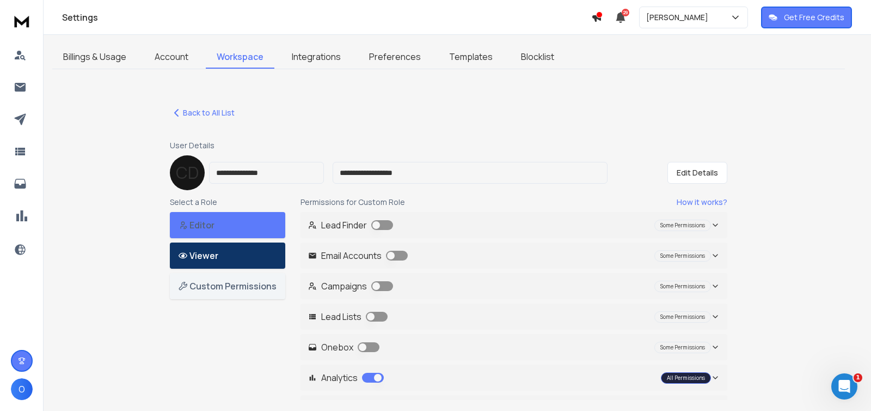
click at [233, 229] on p "Editor" at bounding box center [228, 224] width 98 height 13
click at [187, 229] on button "Editor" at bounding box center [182, 224] width 9 height 27
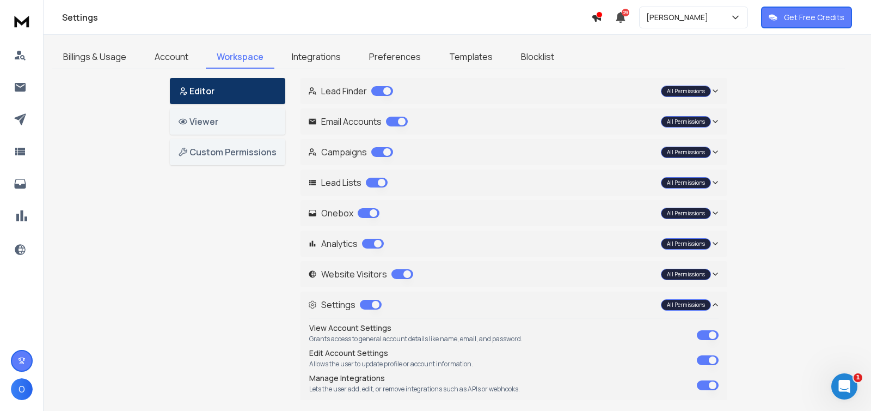
scroll to position [274, 0]
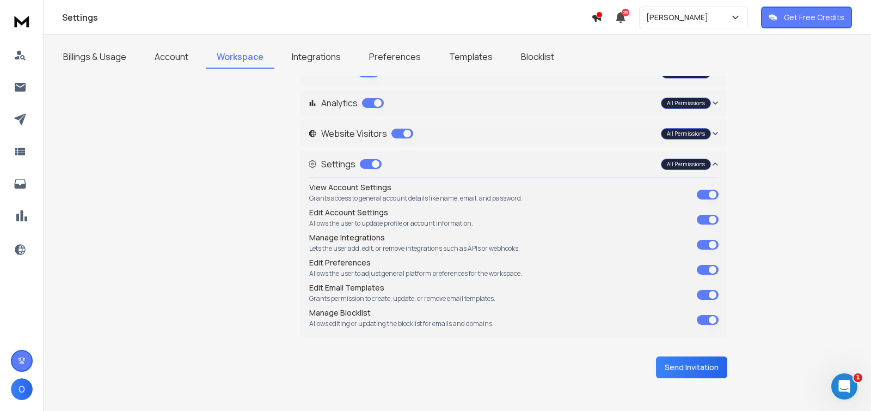
click at [694, 364] on button "Send Invitation" at bounding box center [691, 367] width 71 height 22
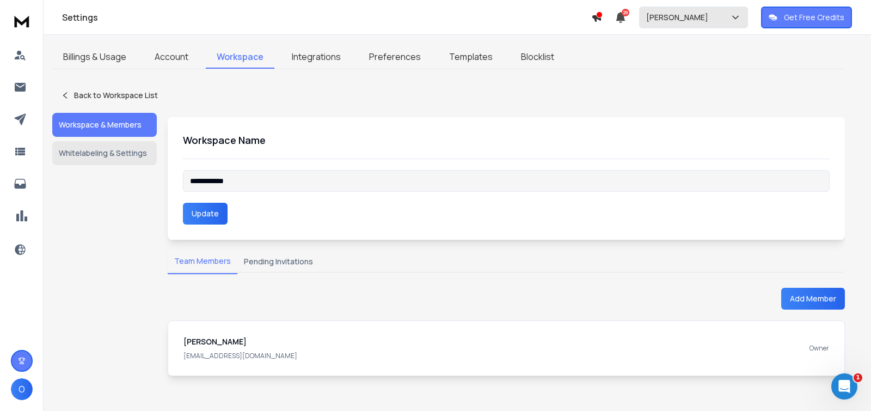
click at [708, 16] on div "[PERSON_NAME]" at bounding box center [693, 17] width 95 height 11
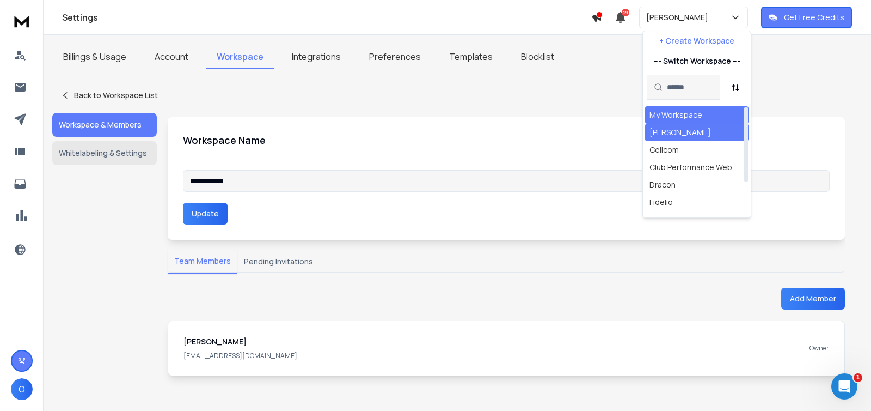
click at [677, 114] on div "My Workspace" at bounding box center [676, 114] width 53 height 11
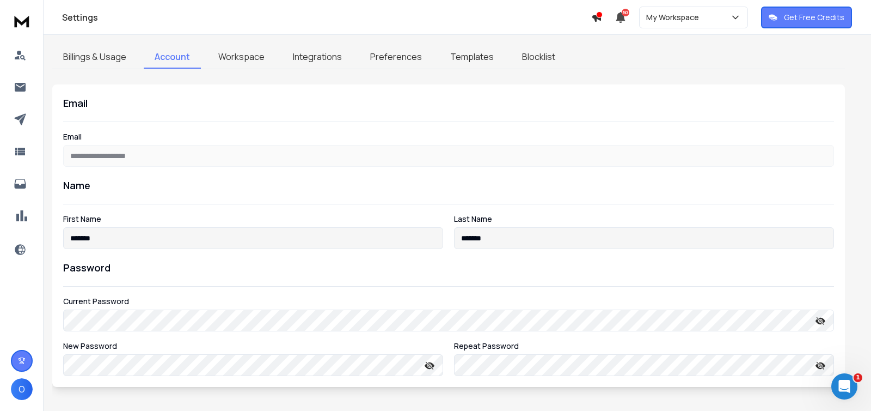
click at [251, 56] on link "Workspace" at bounding box center [241, 57] width 68 height 23
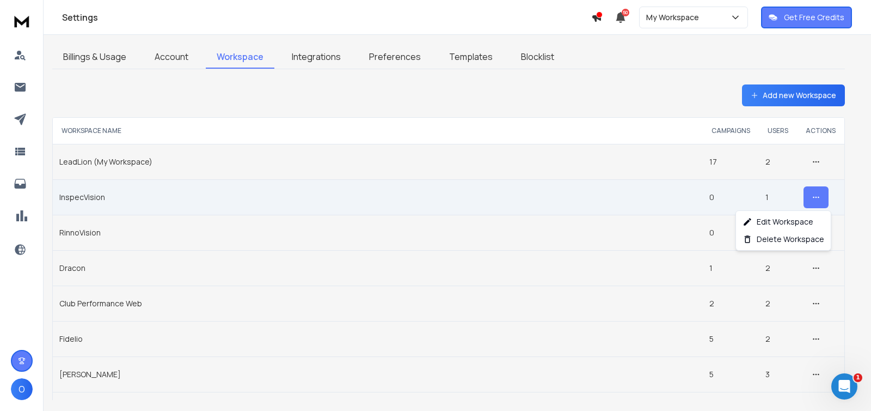
click at [816, 191] on button "button" at bounding box center [816, 197] width 25 height 22
click at [797, 217] on p "Edit Workspace" at bounding box center [785, 221] width 57 height 11
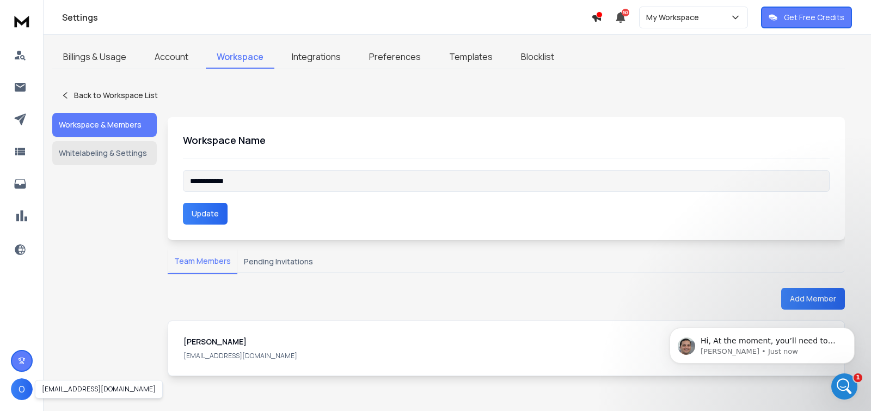
click at [27, 388] on span "O" at bounding box center [22, 389] width 22 height 22
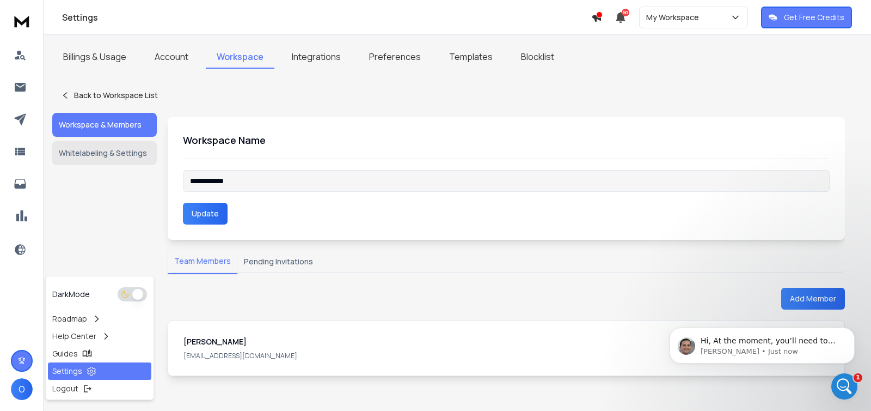
click at [95, 362] on div "Settings" at bounding box center [99, 370] width 103 height 17
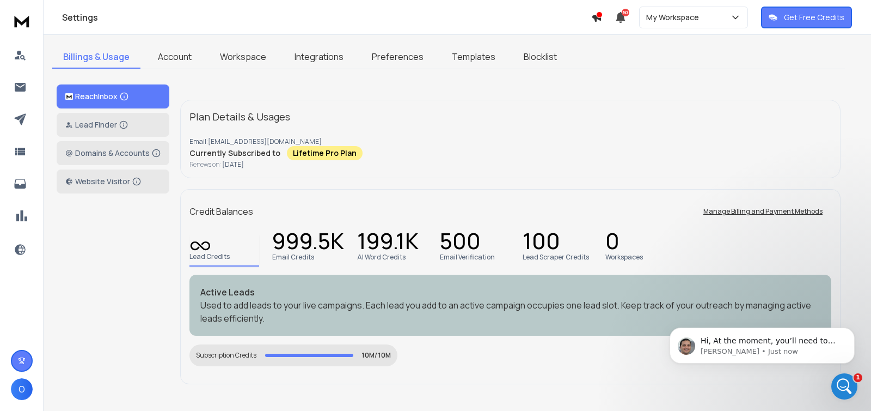
click at [234, 58] on link "Workspace" at bounding box center [243, 57] width 68 height 23
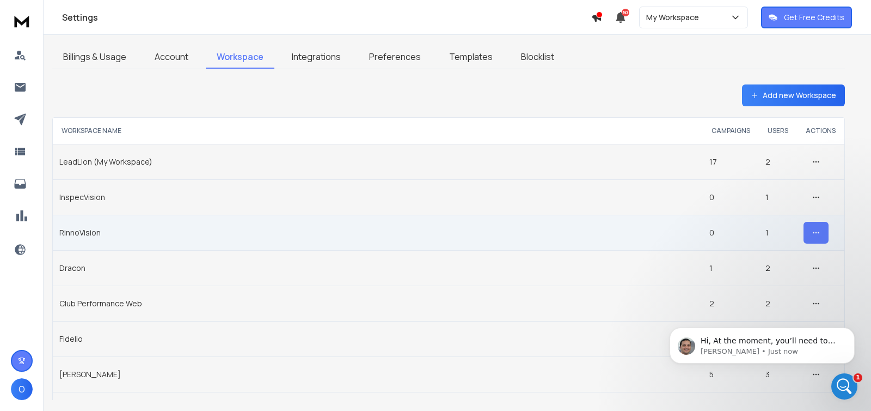
click at [805, 233] on button "button" at bounding box center [816, 233] width 25 height 22
click at [796, 261] on p "Edit Workspace" at bounding box center [785, 257] width 57 height 11
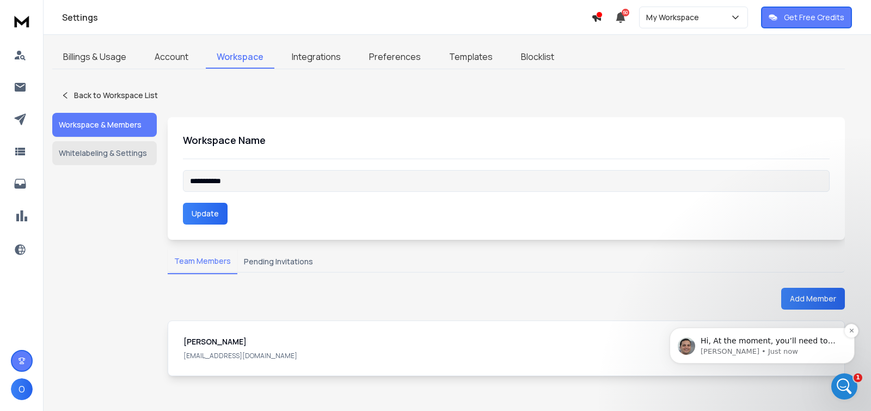
click at [793, 340] on p "Hi, At the moment, you’ll need to add them manually to each workspace one by on…" at bounding box center [771, 340] width 141 height 11
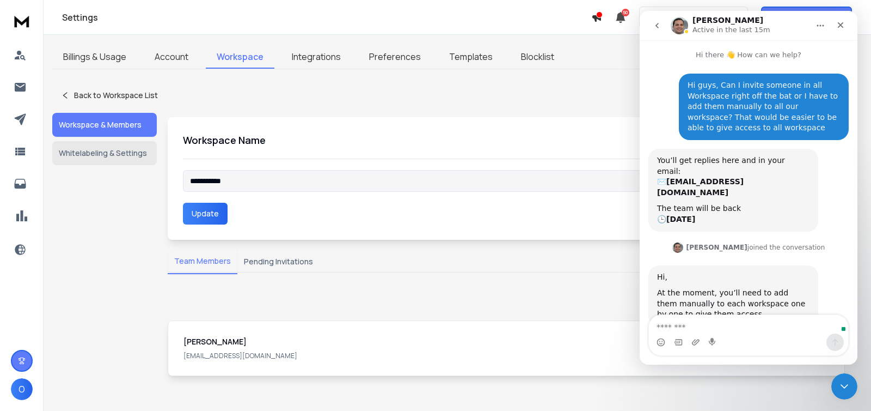
scroll to position [13, 0]
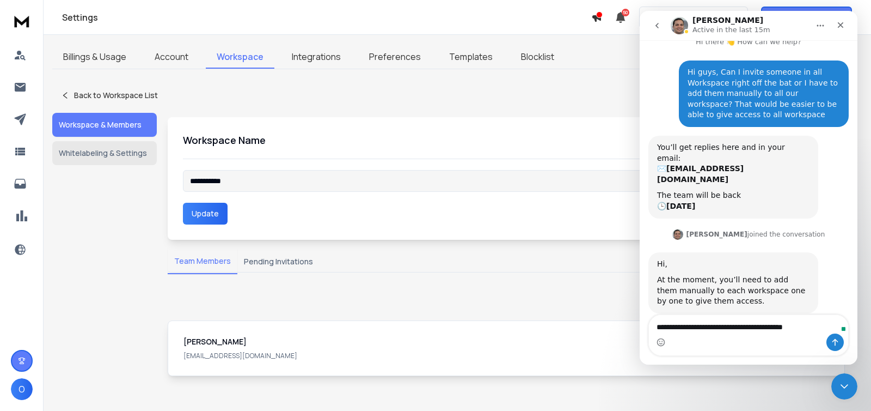
type textarea "**********"
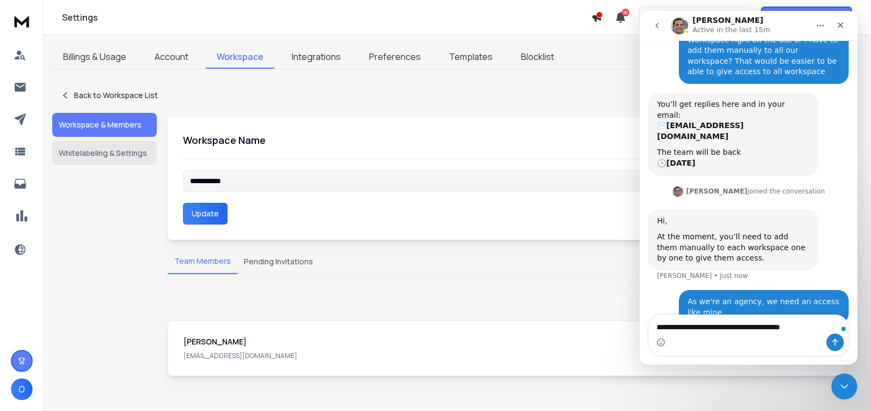
type textarea "**********"
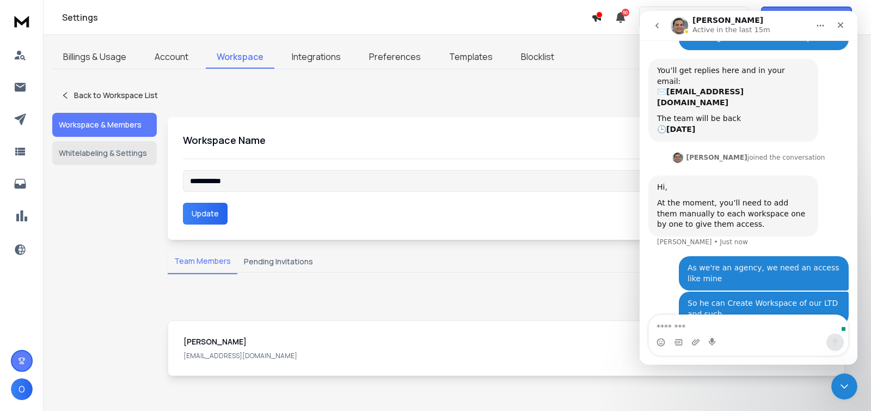
scroll to position [91, 0]
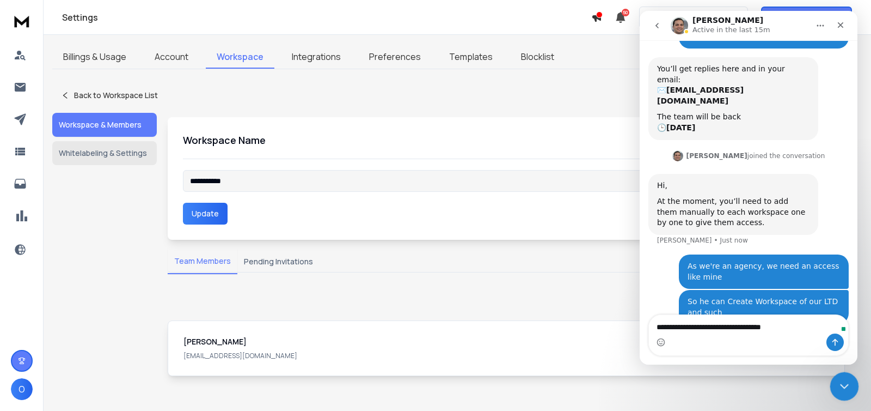
type textarea "**********"
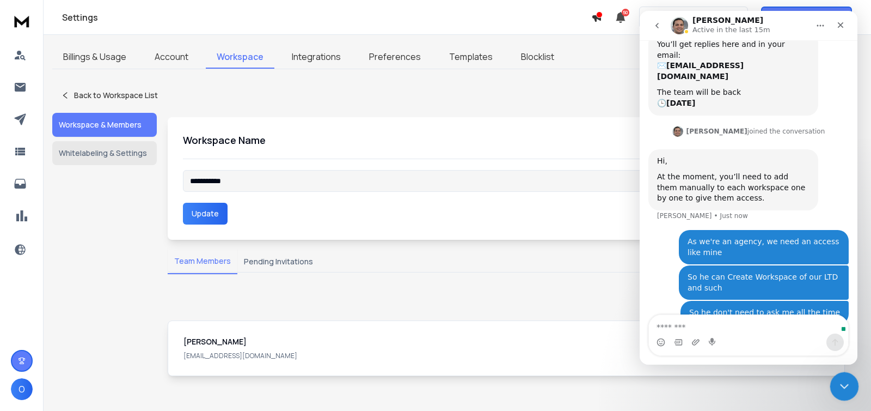
scroll to position [117, 0]
click at [841, 380] on icon "Close Intercom Messenger" at bounding box center [842, 384] width 13 height 13
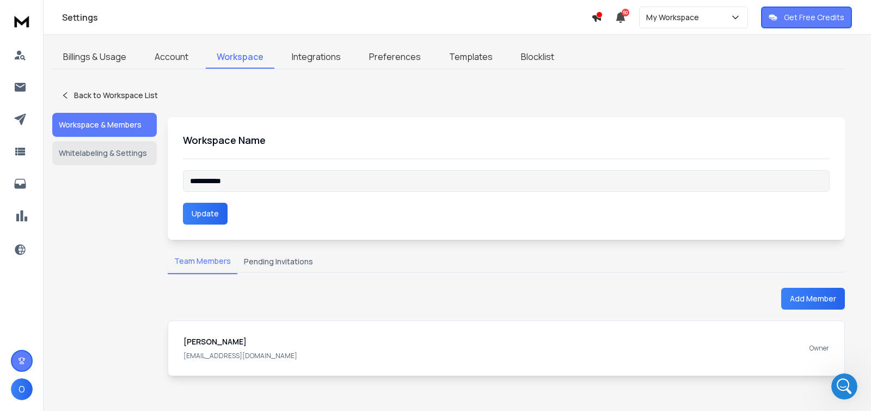
click at [809, 297] on button "Add Member" at bounding box center [813, 299] width 64 height 22
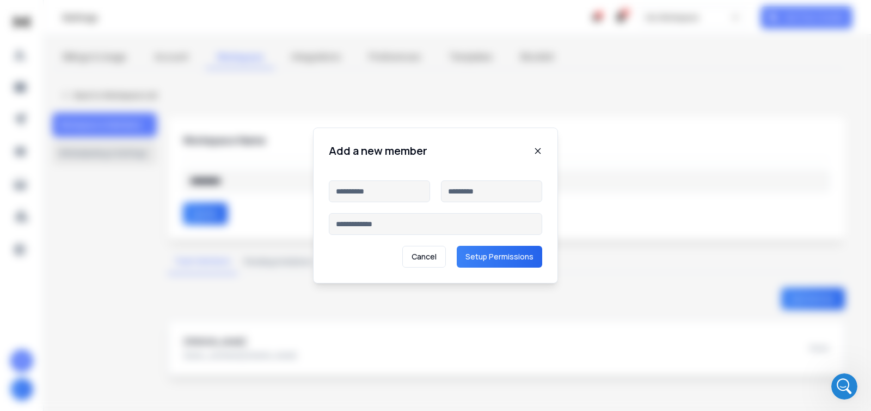
click at [402, 193] on input at bounding box center [379, 191] width 101 height 22
type input "*********"
type input "*****"
type input "**********"
click at [491, 251] on button "Setup Permissions" at bounding box center [500, 257] width 86 height 22
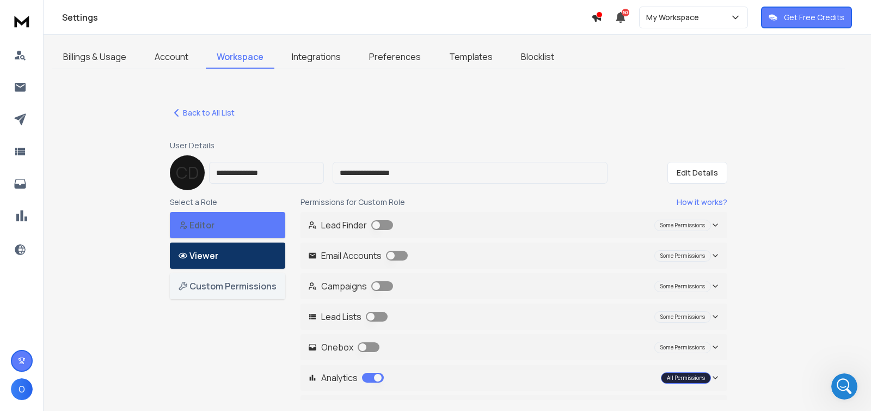
click at [217, 222] on p "Editor" at bounding box center [228, 224] width 98 height 13
click at [187, 222] on button "Editor" at bounding box center [182, 224] width 9 height 27
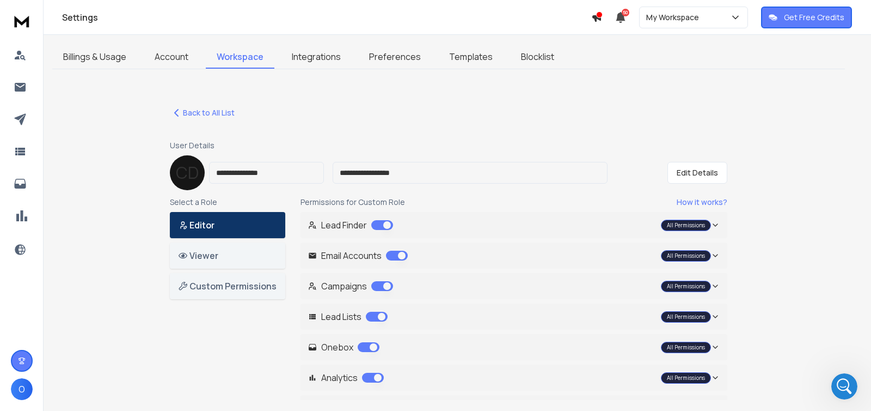
scroll to position [274, 0]
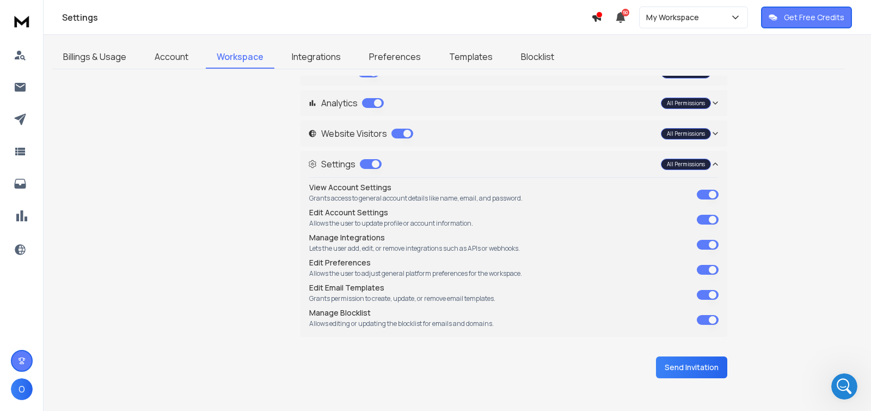
click at [682, 353] on div "Permissions for Custom Role How it works? Lead Finder All Permissions Email Acc…" at bounding box center [514, 142] width 427 height 441
click at [680, 365] on button "Send Invitation" at bounding box center [691, 367] width 71 height 22
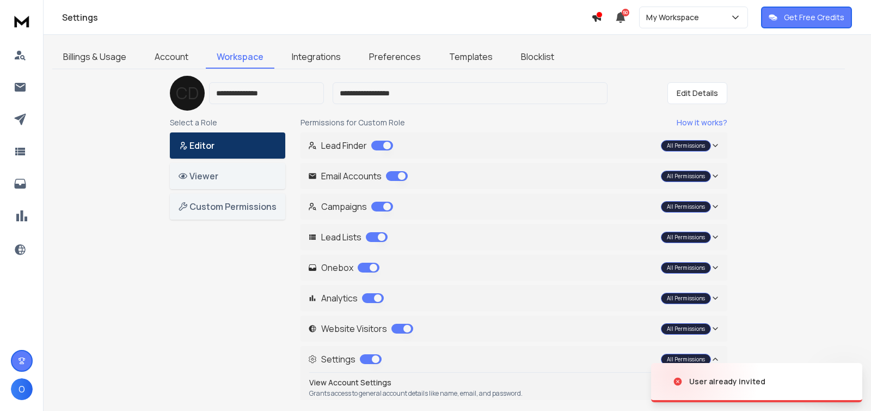
scroll to position [0, 0]
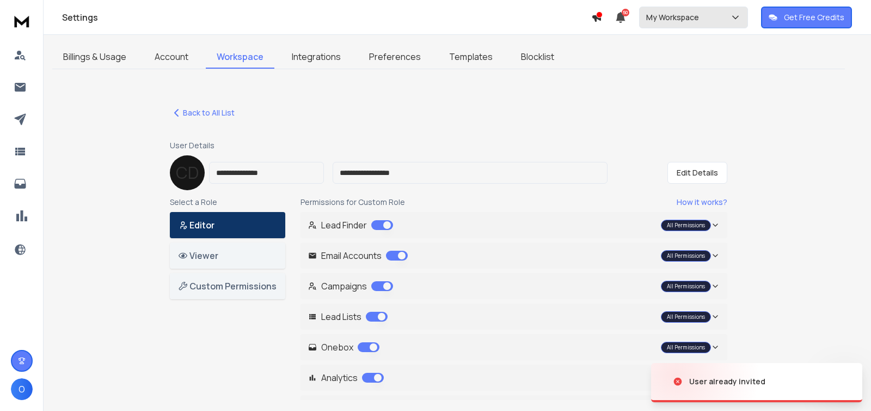
click at [693, 22] on button "My Workspace" at bounding box center [693, 18] width 109 height 22
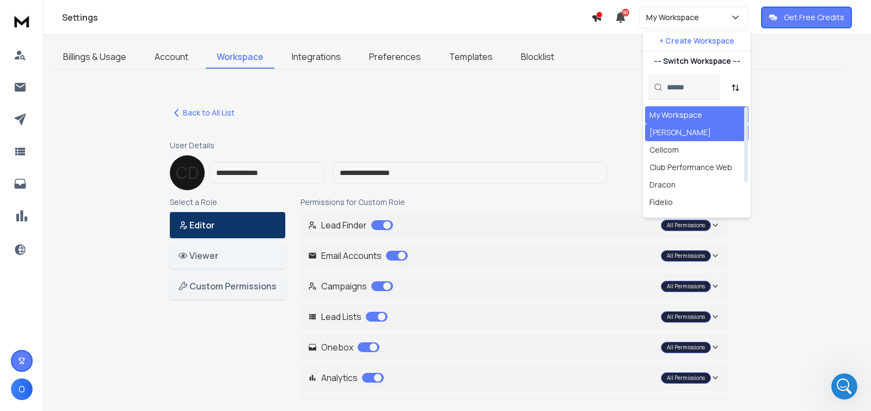
click at [538, 115] on form "**********" at bounding box center [449, 379] width 558 height 590
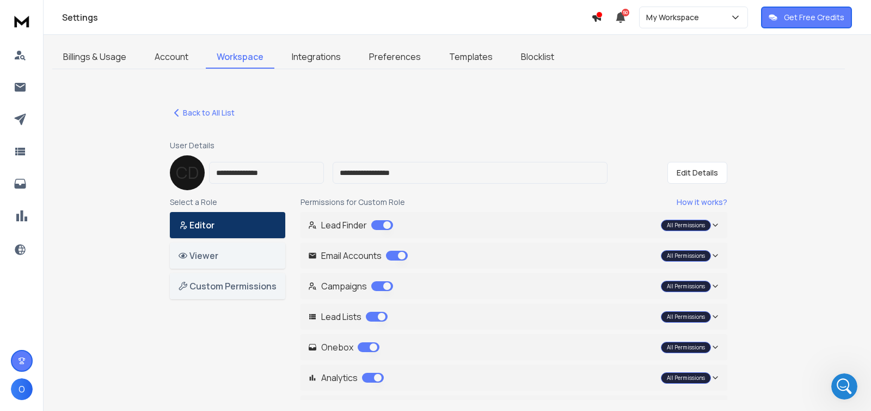
click at [25, 388] on span "O" at bounding box center [22, 389] width 22 height 22
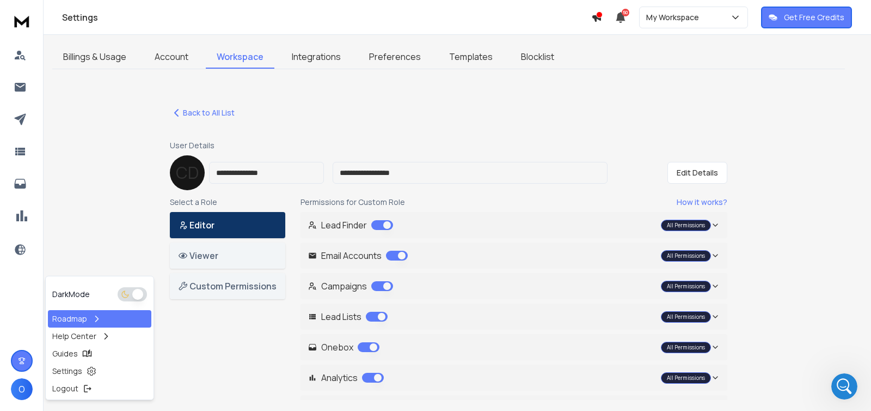
click at [257, 49] on link "Workspace" at bounding box center [240, 57] width 69 height 23
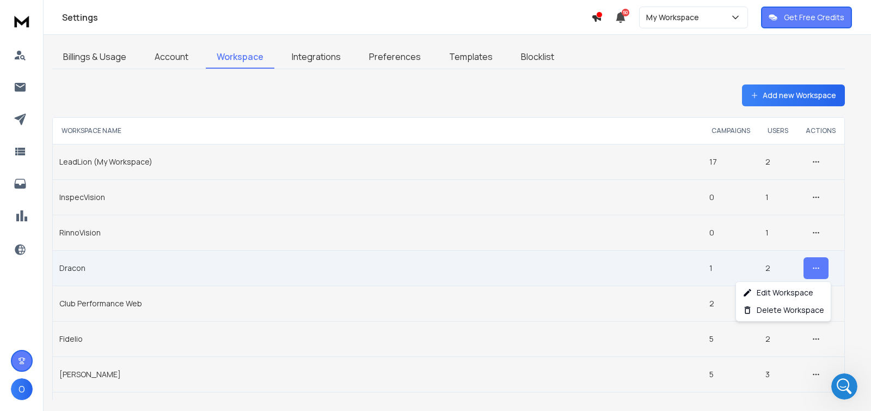
click at [816, 265] on icon "button" at bounding box center [817, 268] width 8 height 8
click at [801, 288] on p "Edit Workspace" at bounding box center [785, 292] width 57 height 11
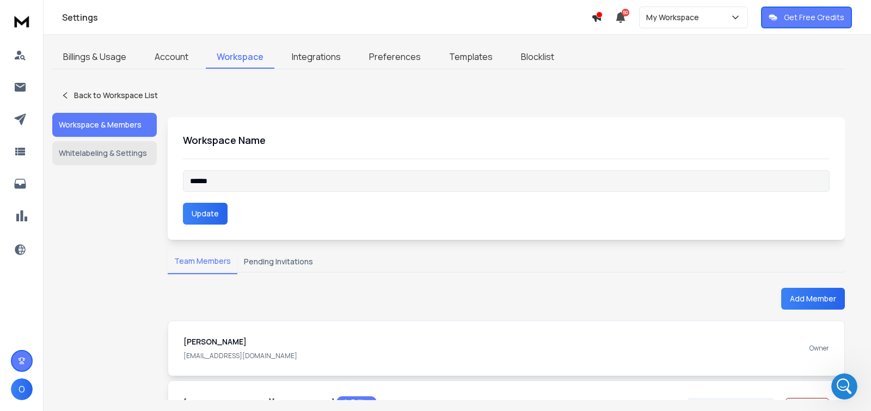
scroll to position [98, 0]
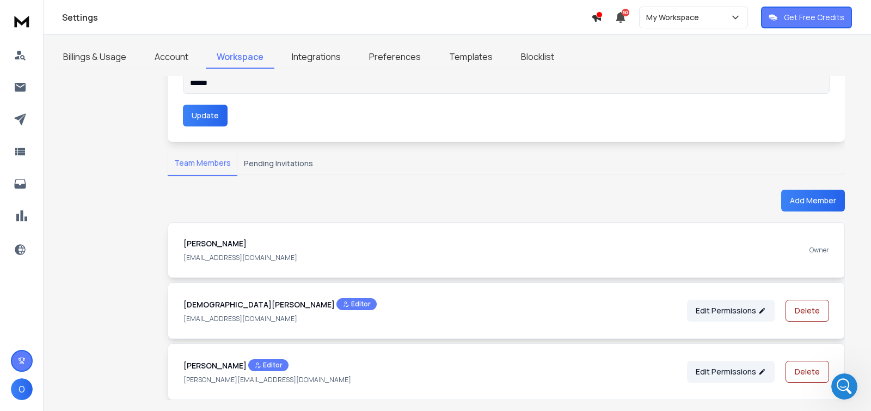
click at [241, 64] on link "Workspace" at bounding box center [240, 57] width 69 height 23
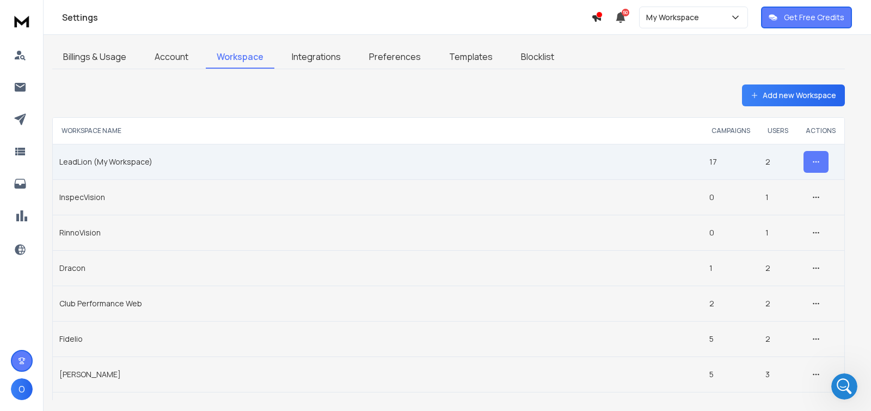
click at [815, 164] on icon "button" at bounding box center [817, 162] width 8 height 8
click at [795, 182] on p "Edit Workspace" at bounding box center [794, 186] width 57 height 11
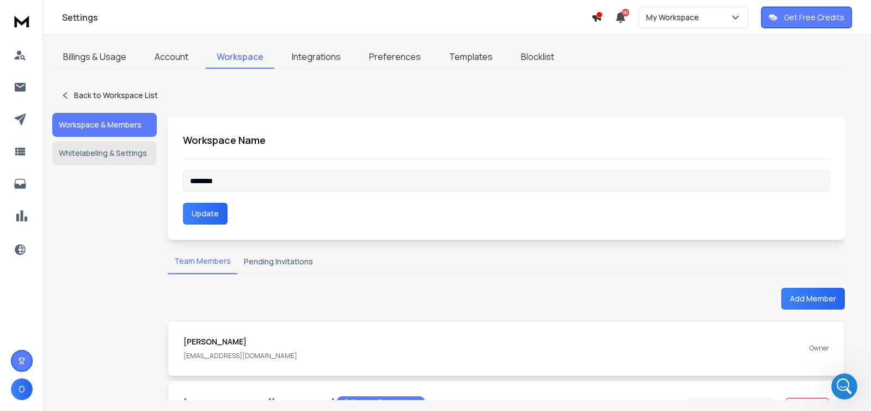
scroll to position [98, 0]
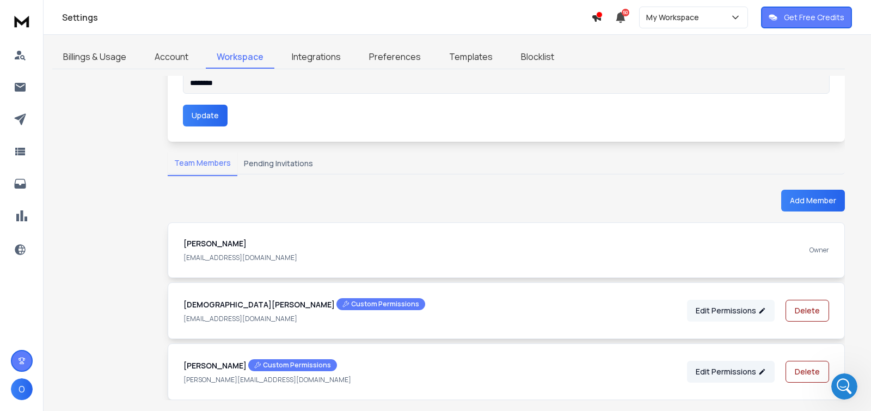
click at [733, 316] on button "Edit Permissions" at bounding box center [731, 311] width 88 height 22
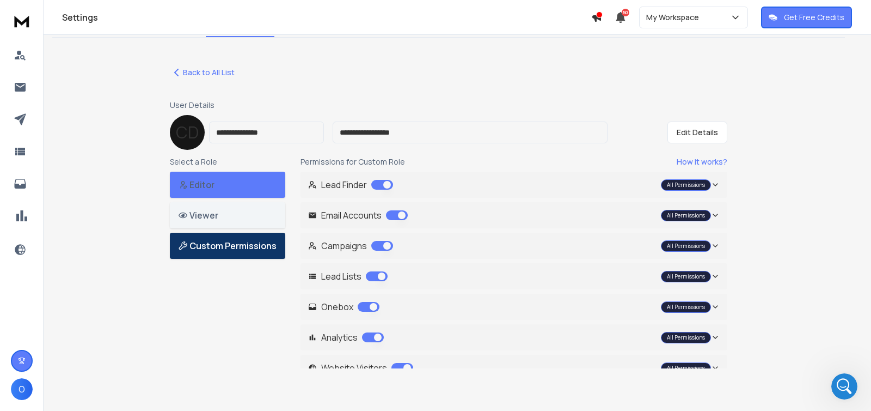
click at [227, 190] on p "Editor" at bounding box center [228, 184] width 98 height 13
click at [187, 190] on button "Editor" at bounding box center [182, 184] width 9 height 27
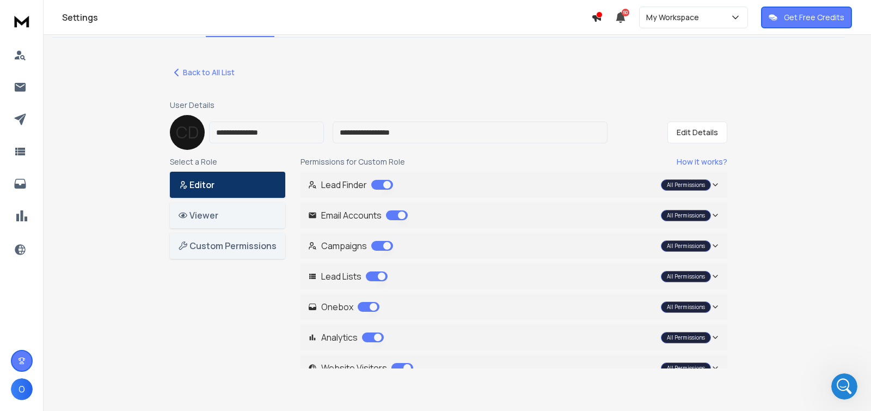
scroll to position [115, 0]
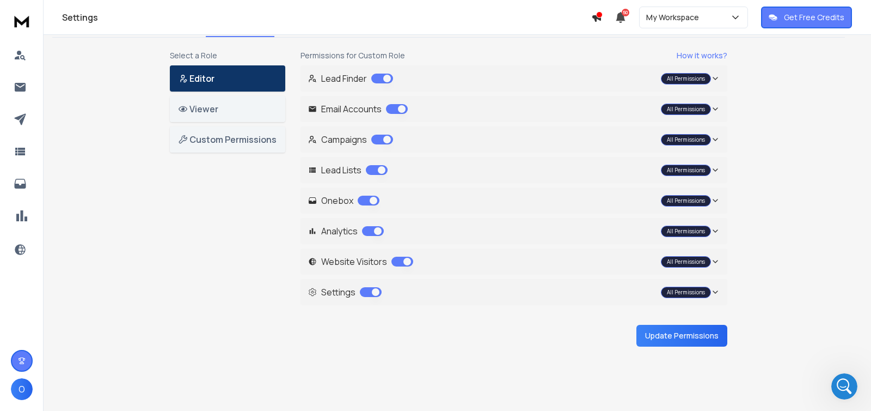
click at [693, 337] on button "Update Permissions" at bounding box center [682, 336] width 91 height 22
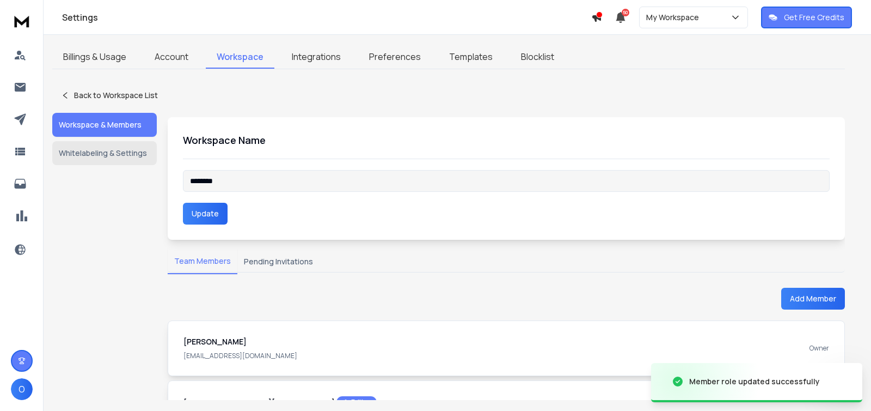
scroll to position [98, 0]
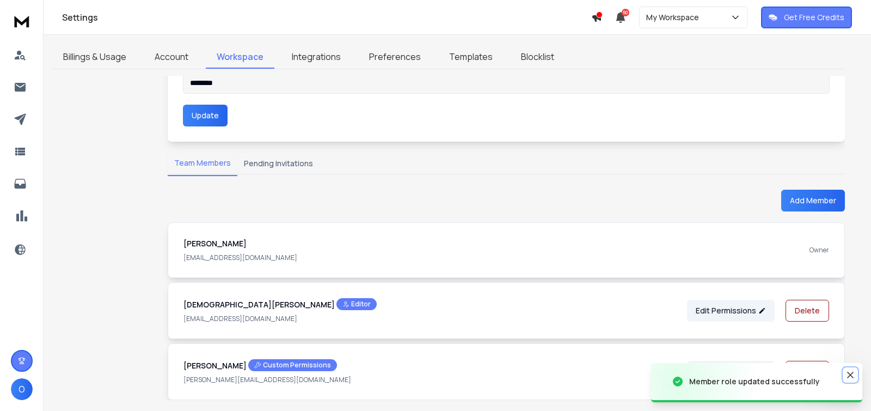
click at [849, 373] on icon "Notifications (F8)" at bounding box center [850, 374] width 5 height 5
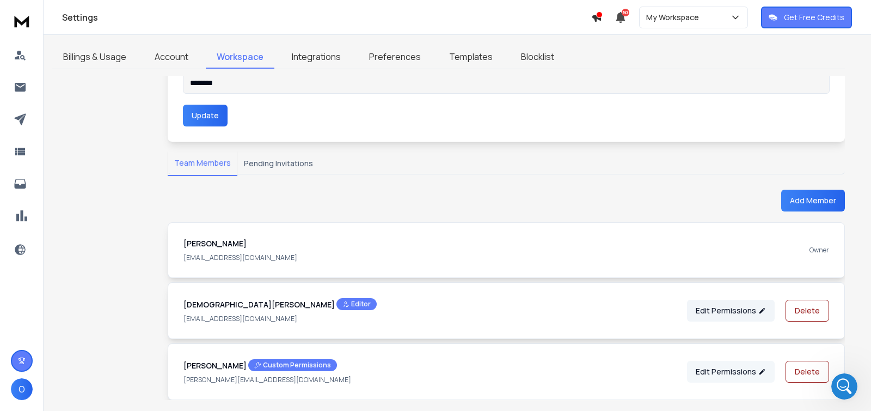
click at [742, 370] on button "Edit Permissions" at bounding box center [731, 372] width 88 height 22
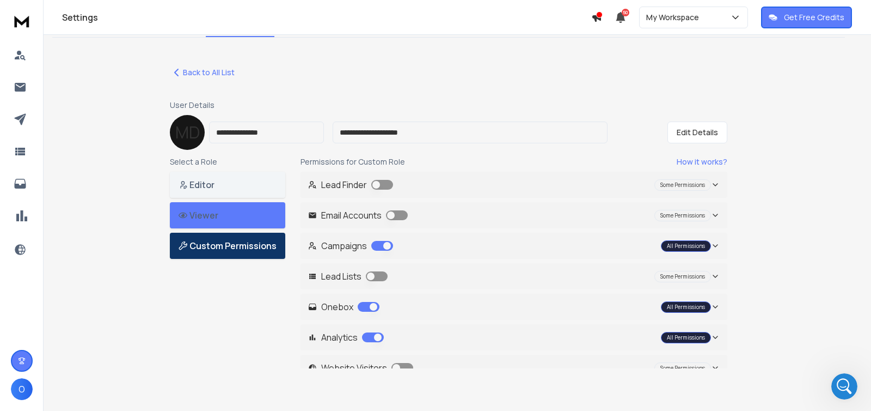
click at [222, 215] on p "Viewer" at bounding box center [228, 215] width 98 height 13
click at [187, 215] on button "Viewer" at bounding box center [182, 214] width 9 height 27
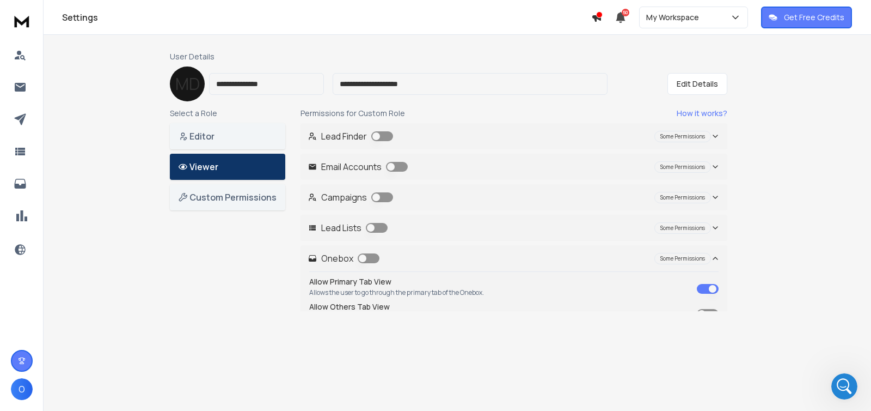
scroll to position [67, 0]
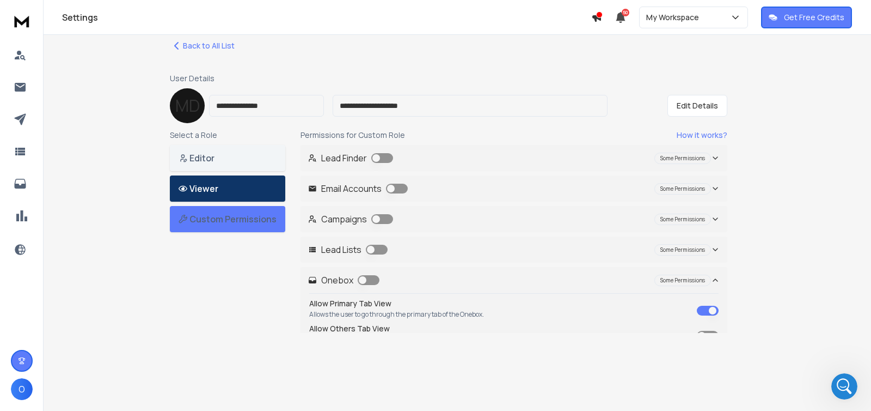
click at [233, 219] on p "Custom Permissions" at bounding box center [228, 218] width 98 height 13
click at [187, 219] on button "Custom Permissions" at bounding box center [182, 218] width 9 height 27
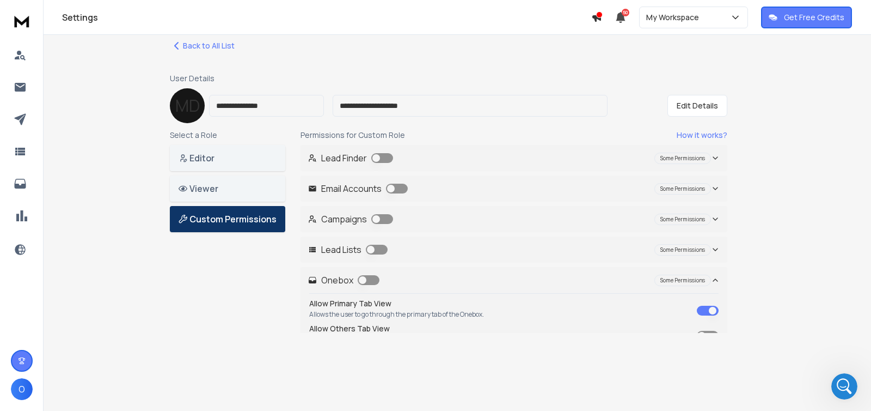
scroll to position [325, 0]
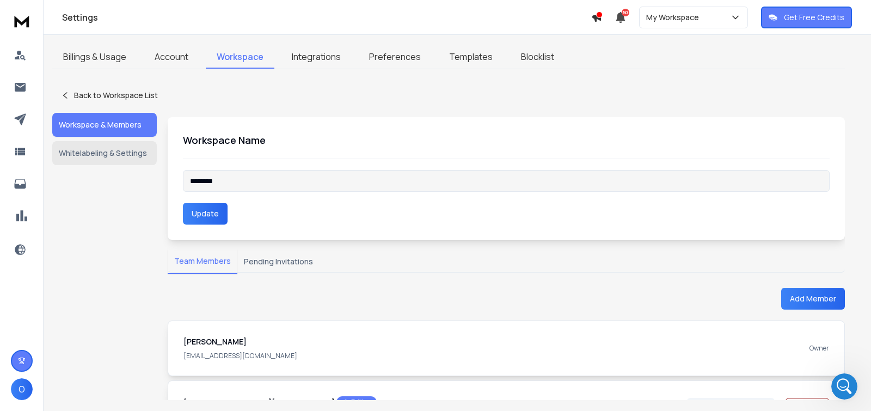
scroll to position [98, 0]
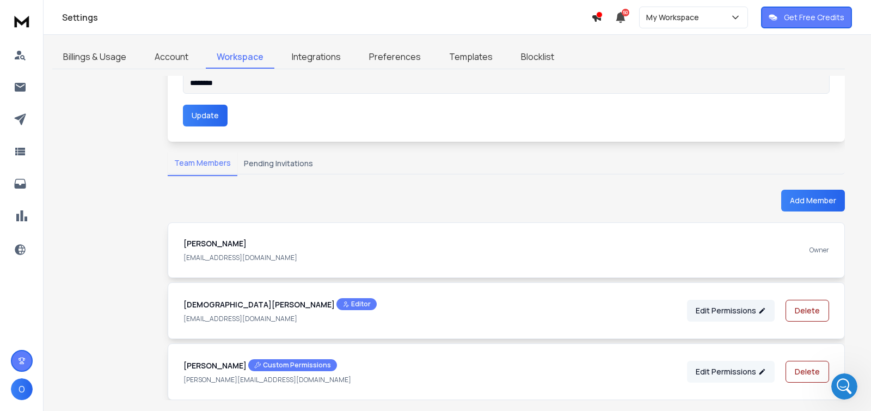
click at [725, 364] on button "Edit Permissions" at bounding box center [731, 372] width 88 height 22
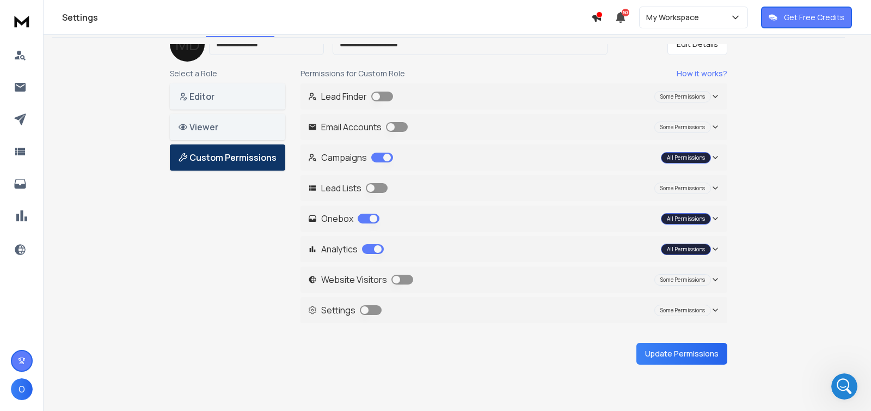
scroll to position [101, 0]
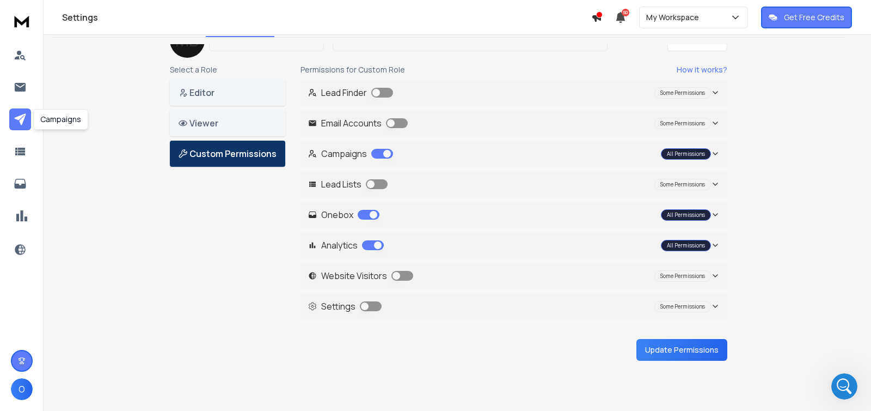
click at [29, 119] on link at bounding box center [20, 119] width 22 height 22
